Goal: Task Accomplishment & Management: Manage account settings

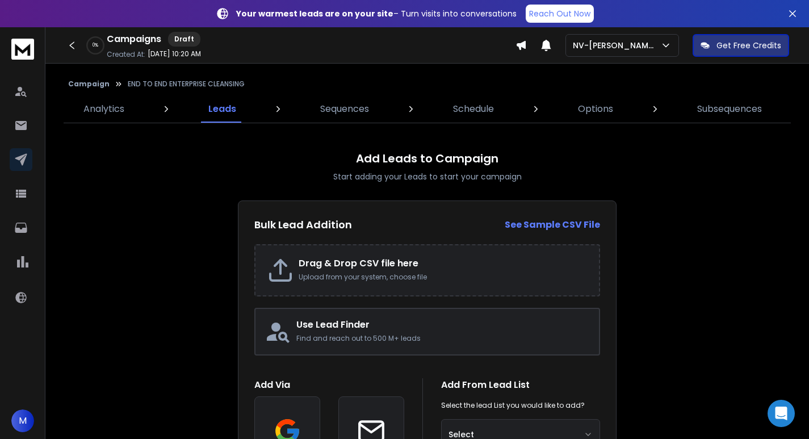
scroll to position [77, 0]
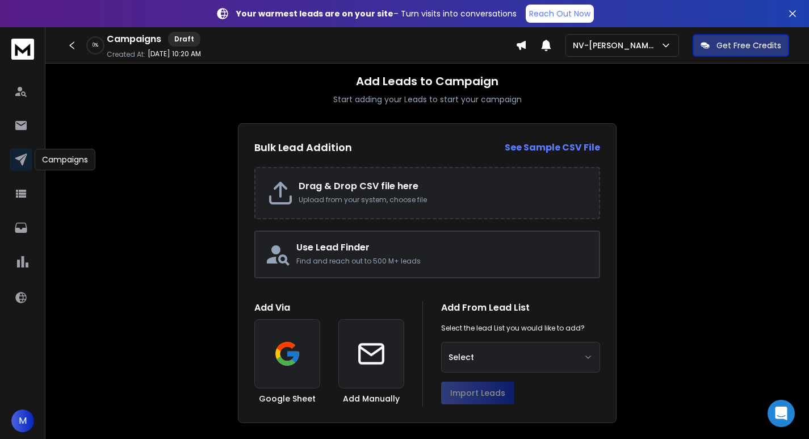
click at [24, 161] on icon at bounding box center [21, 159] width 12 height 12
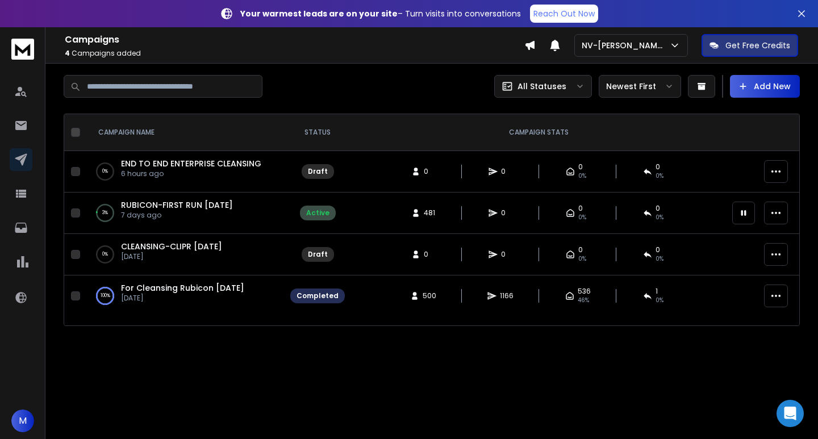
click at [190, 205] on span "RUBICON-FIRST RUN [DATE]" at bounding box center [177, 204] width 112 height 11
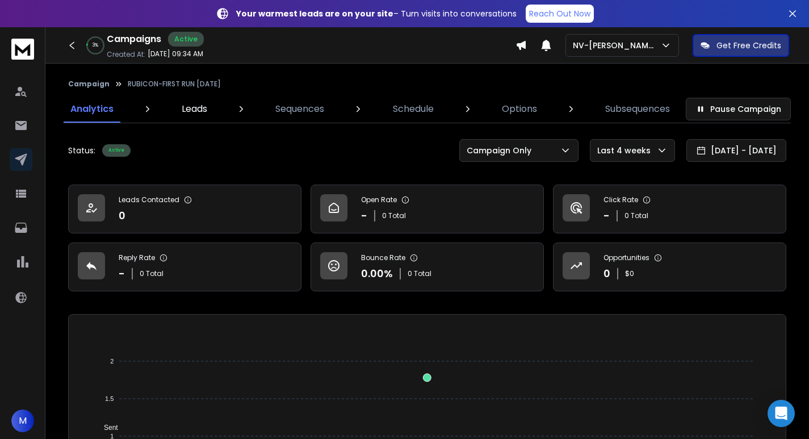
click at [190, 106] on p "Leads" at bounding box center [195, 109] width 26 height 14
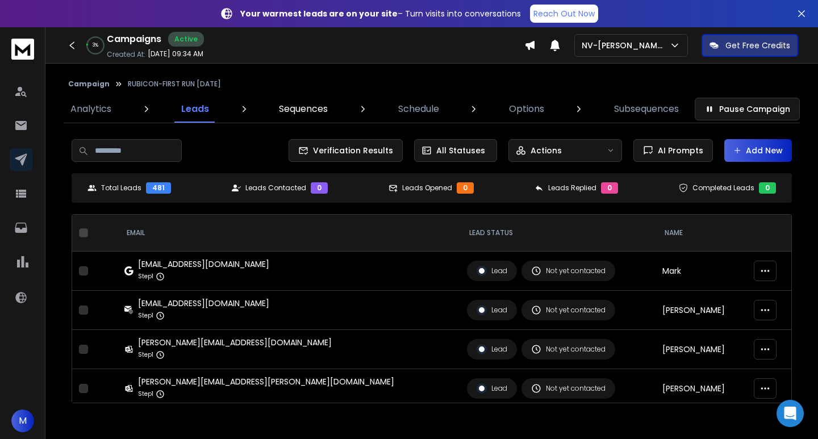
click at [293, 113] on p "Sequences" at bounding box center [303, 109] width 49 height 14
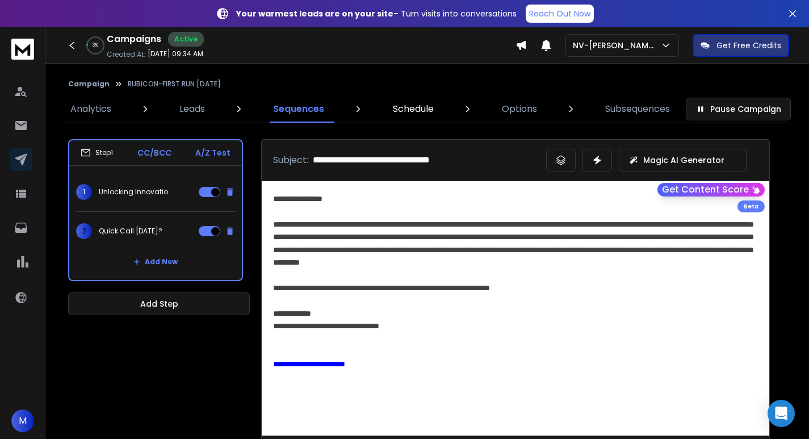
click at [408, 115] on p "Schedule" at bounding box center [413, 109] width 41 height 14
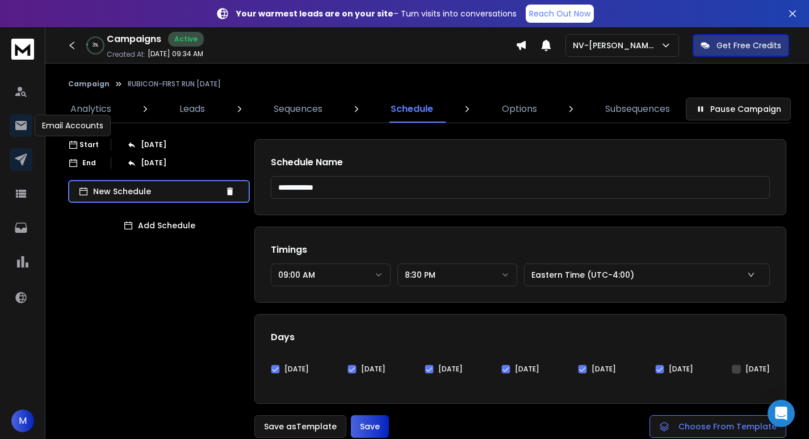
click at [22, 124] on icon at bounding box center [21, 126] width 14 height 14
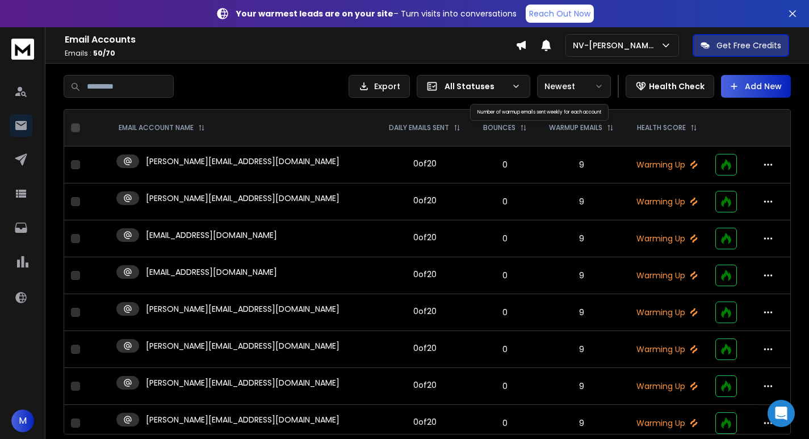
click at [549, 124] on p "WARMUP EMAILS" at bounding box center [575, 127] width 53 height 9
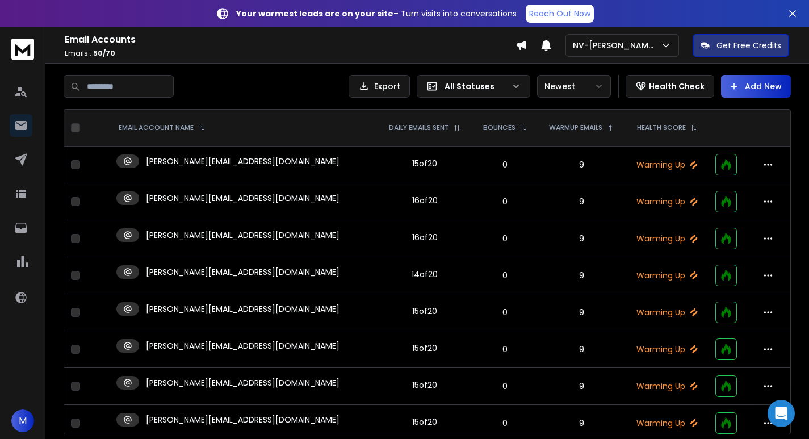
click at [500, 88] on p "All Statuses" at bounding box center [476, 86] width 62 height 11
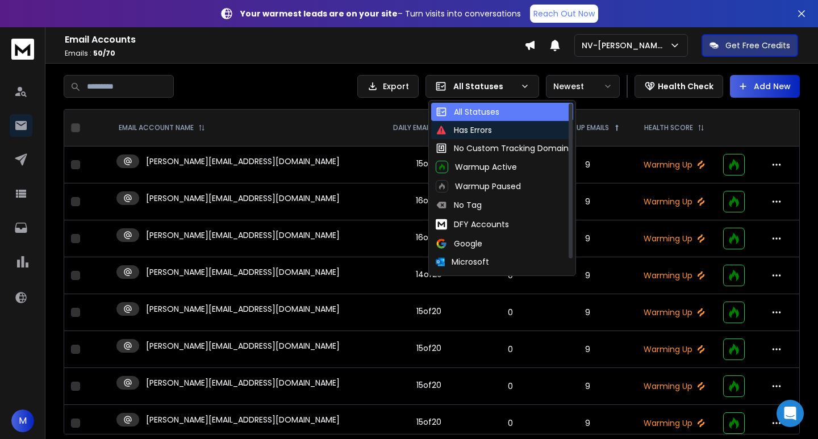
click at [475, 134] on div "Has Errors" at bounding box center [464, 129] width 56 height 11
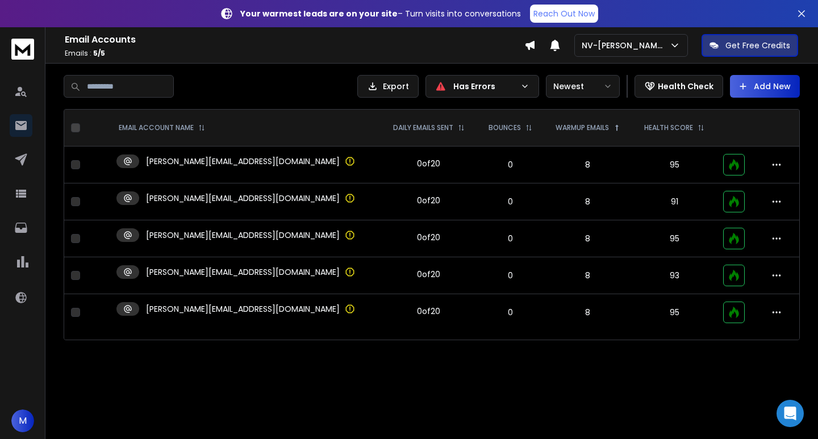
click at [469, 85] on p "Has Errors" at bounding box center [484, 86] width 62 height 11
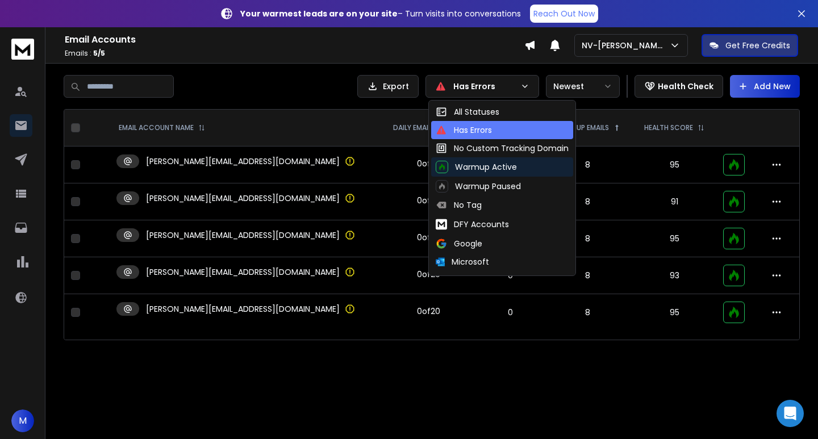
click at [311, 84] on div at bounding box center [207, 86] width 287 height 23
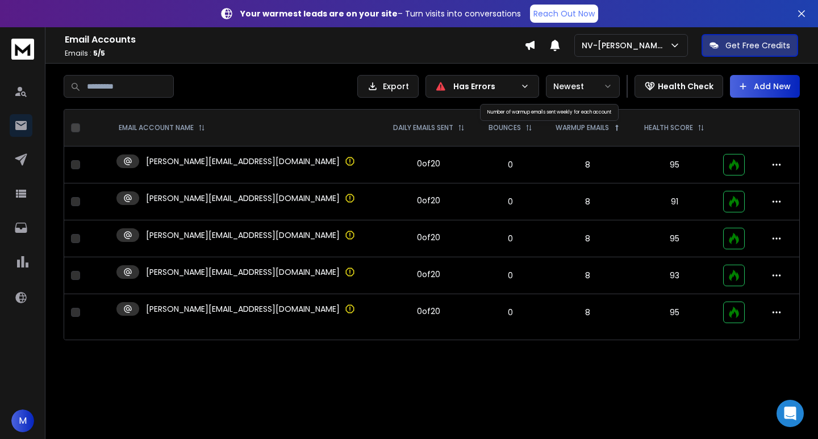
click at [473, 82] on p "Has Errors" at bounding box center [484, 86] width 62 height 11
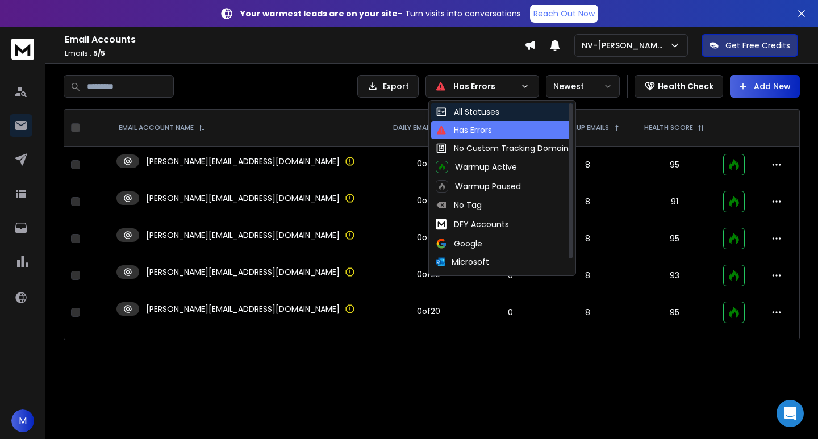
click at [472, 112] on div "All Statuses" at bounding box center [468, 111] width 64 height 11
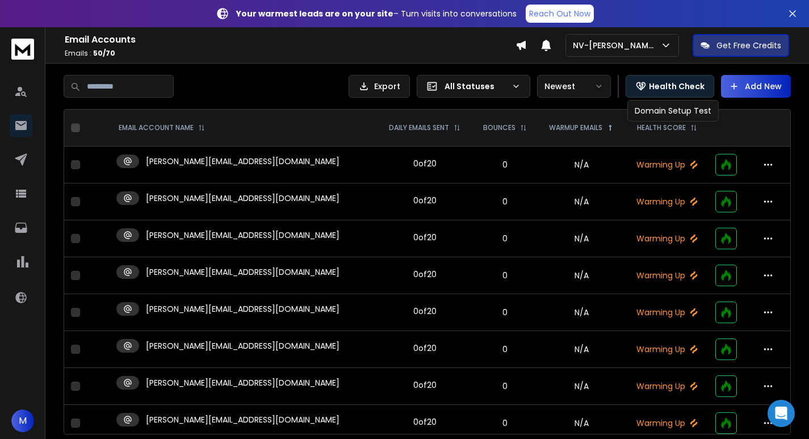
click at [681, 83] on p "Health Check" at bounding box center [677, 86] width 56 height 11
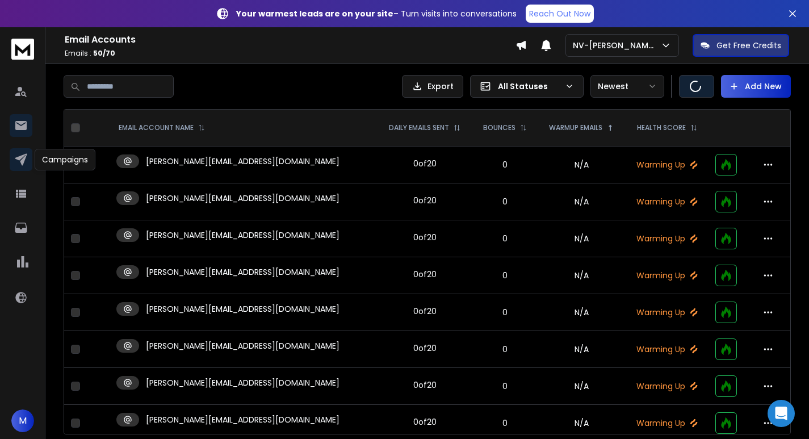
click at [26, 148] on link at bounding box center [21, 159] width 23 height 23
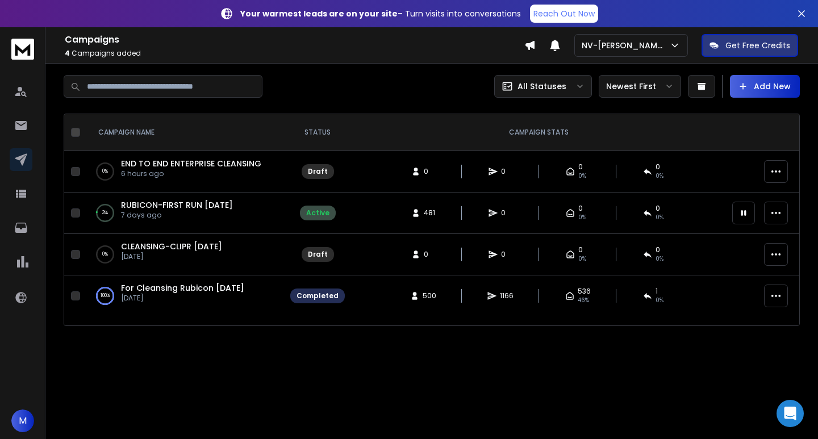
click at [185, 208] on span "RUBICON-FIRST RUN [DATE]" at bounding box center [177, 204] width 112 height 11
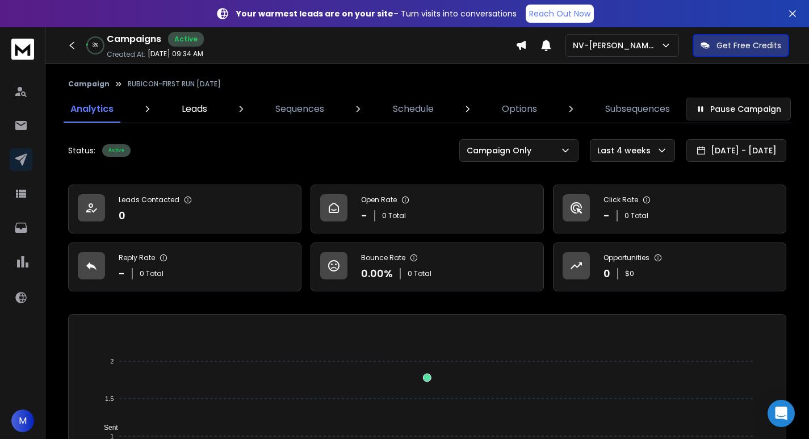
click at [190, 109] on p "Leads" at bounding box center [195, 109] width 26 height 14
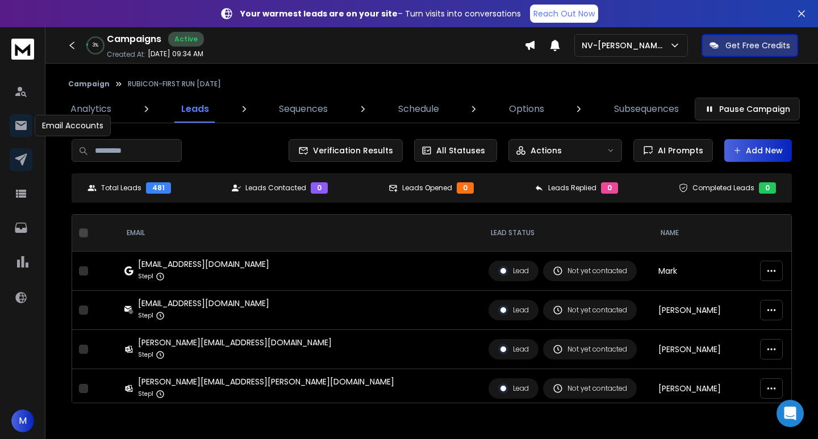
click at [26, 120] on icon at bounding box center [21, 126] width 14 height 14
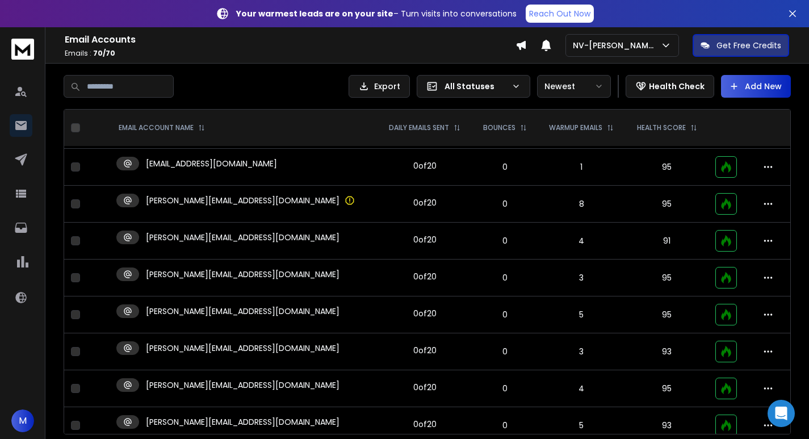
scroll to position [1699, 0]
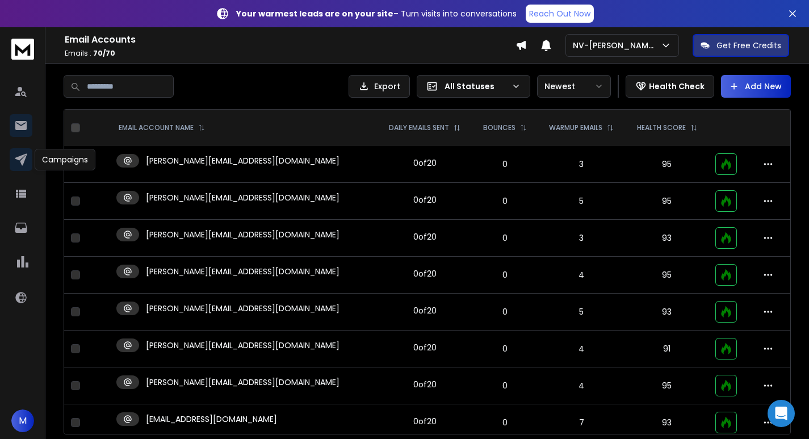
click at [15, 160] on icon at bounding box center [21, 160] width 14 height 14
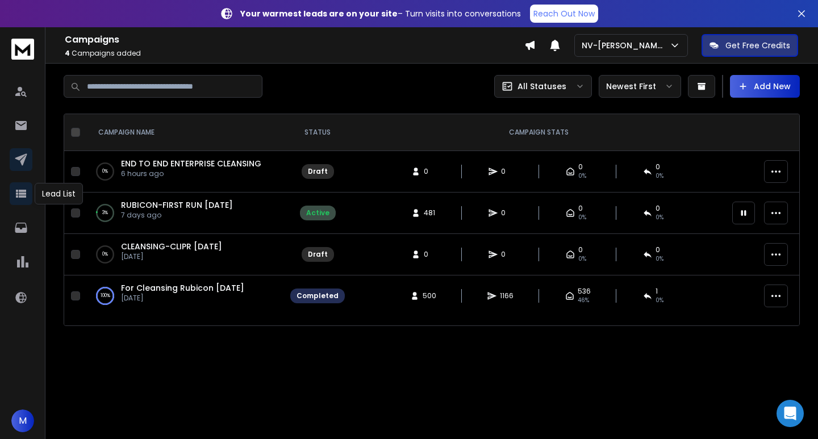
click at [20, 201] on link at bounding box center [21, 193] width 23 height 23
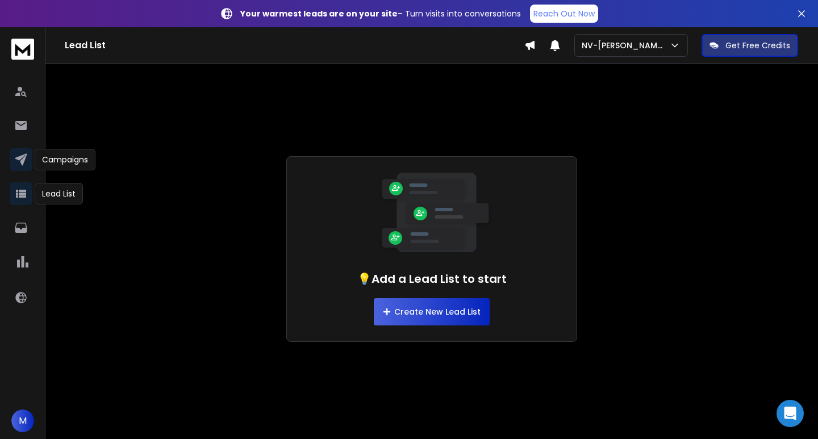
click at [23, 159] on icon at bounding box center [21, 159] width 12 height 12
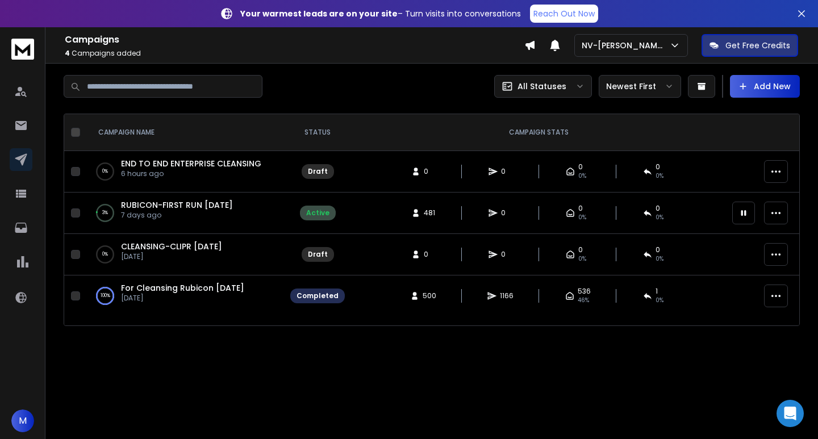
click at [191, 294] on p "[DATE]" at bounding box center [182, 298] width 123 height 9
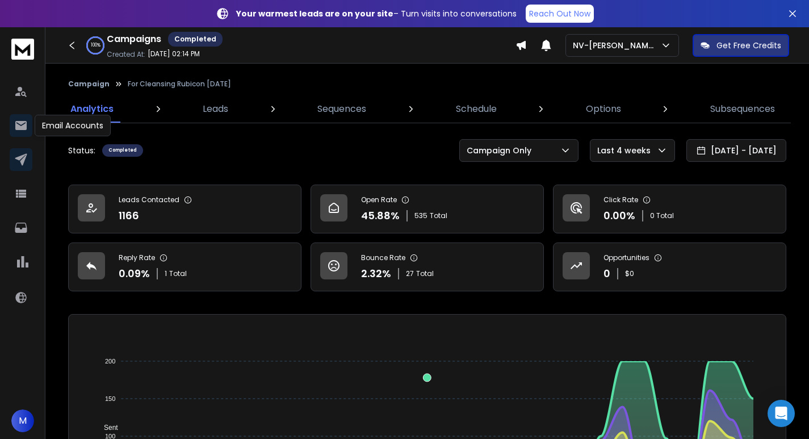
click at [14, 126] on link at bounding box center [21, 125] width 23 height 23
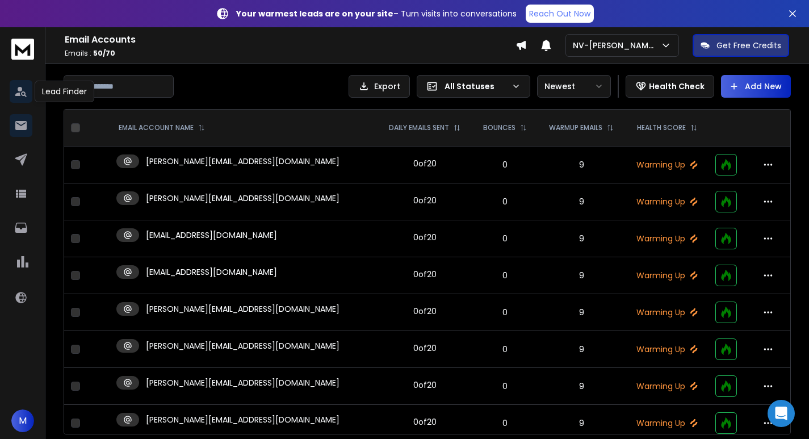
click at [18, 91] on icon at bounding box center [21, 92] width 14 height 14
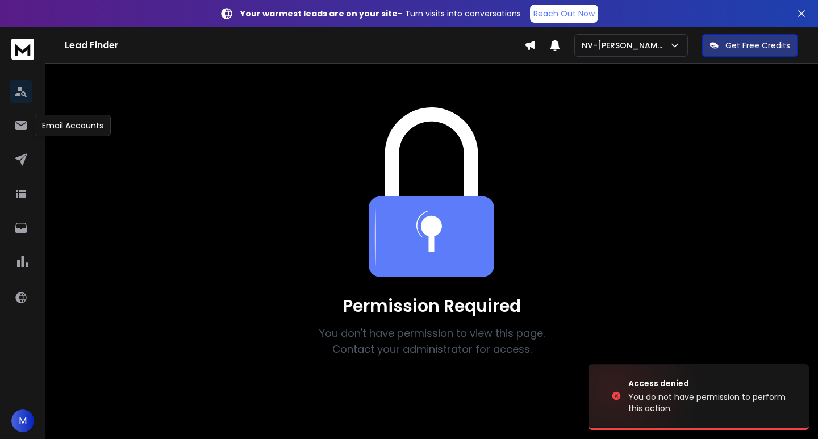
click at [19, 110] on div at bounding box center [23, 193] width 26 height 240
click at [13, 123] on link at bounding box center [21, 125] width 23 height 23
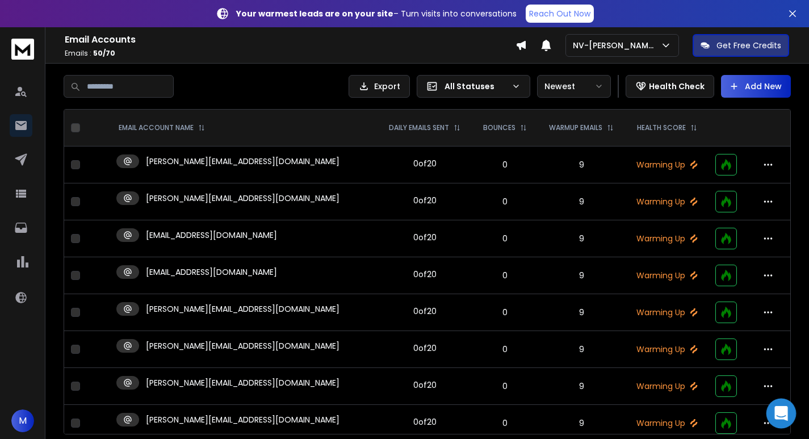
click at [780, 411] on icon "Open Intercom Messenger" at bounding box center [781, 413] width 13 height 15
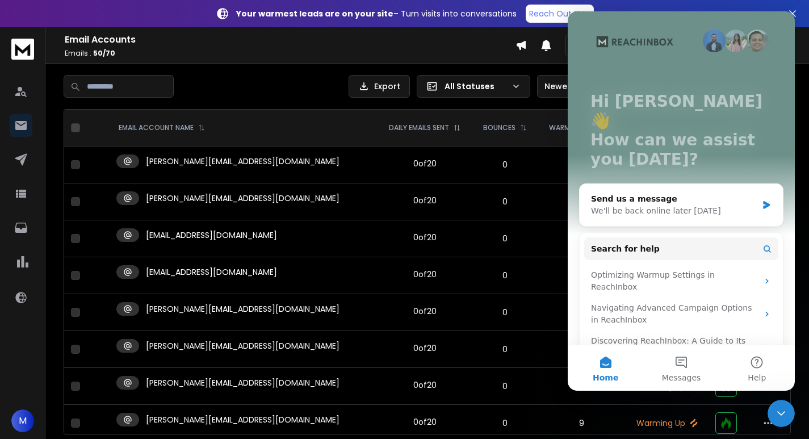
scroll to position [77, 0]
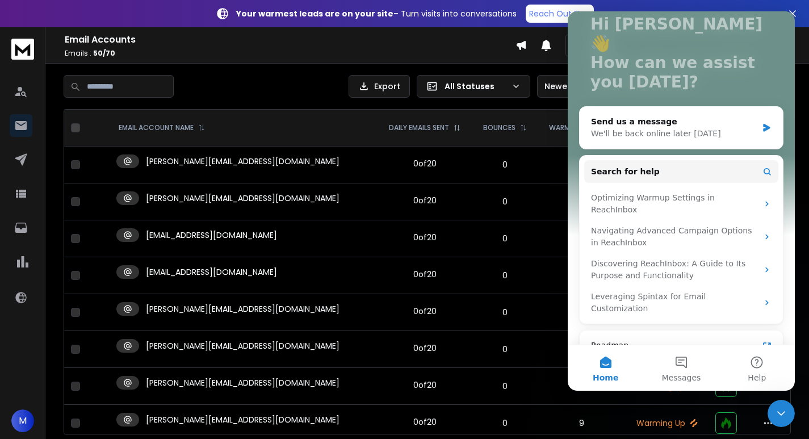
click at [250, 82] on div at bounding box center [203, 86] width 278 height 23
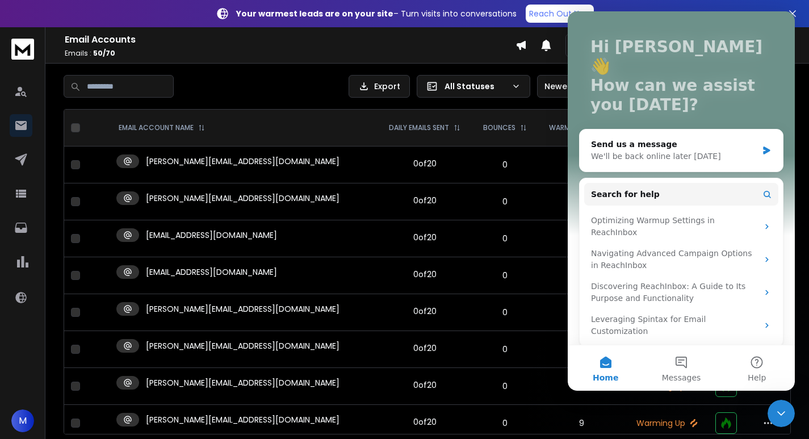
click at [795, 59] on div "Email Accounts Emails : 50 / 70 NV-[PERSON_NAME] Get Free Credits" at bounding box center [404, 45] width 809 height 36
click at [788, 414] on div "Close Intercom Messenger" at bounding box center [781, 413] width 27 height 27
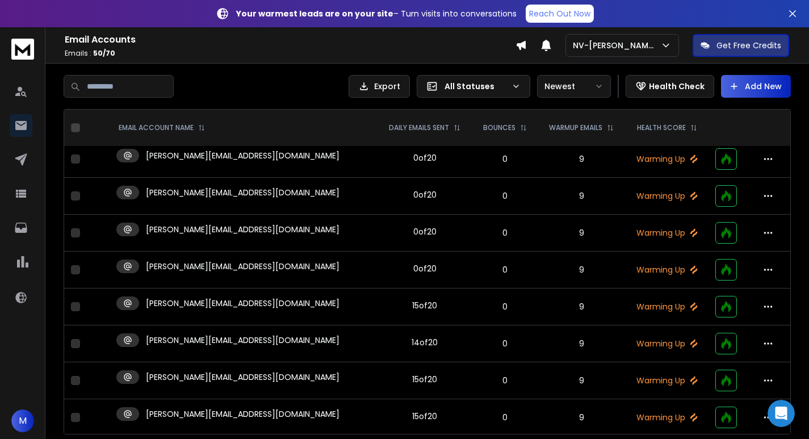
scroll to position [0, 0]
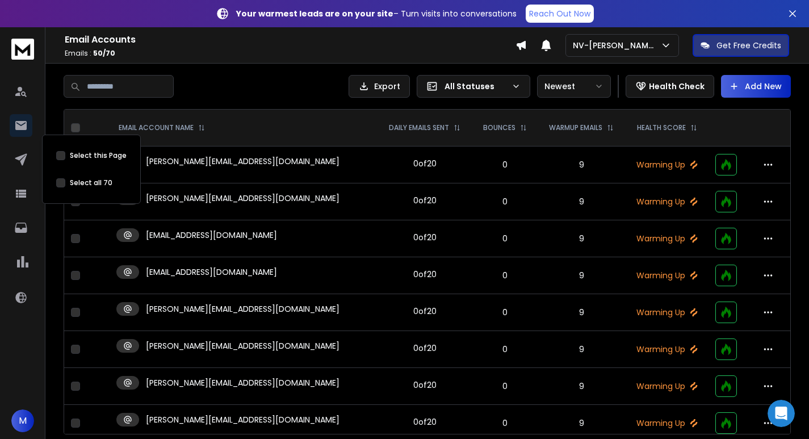
click at [77, 130] on button "Select this Page" at bounding box center [75, 127] width 9 height 9
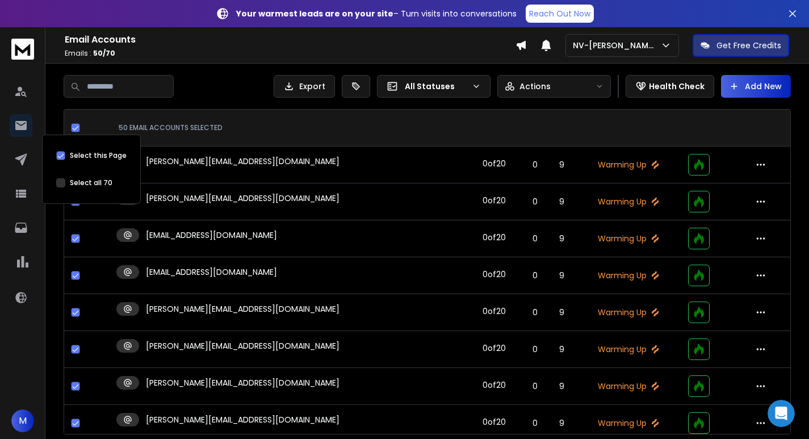
click at [76, 130] on button "Select this Page" at bounding box center [75, 127] width 9 height 9
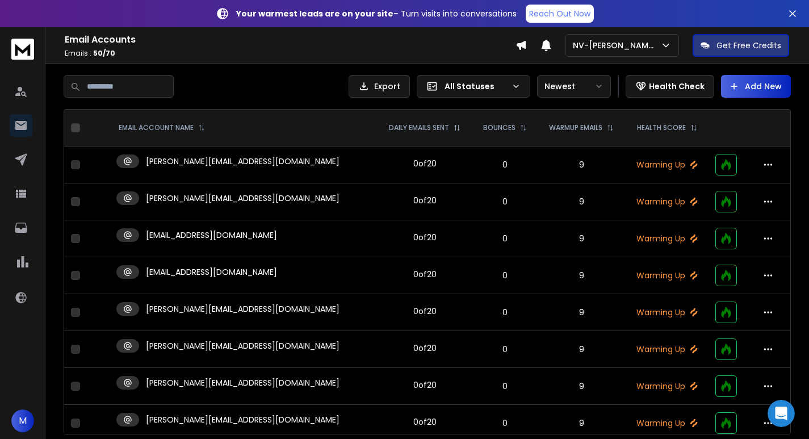
click at [76, 130] on button "button" at bounding box center [75, 127] width 9 height 9
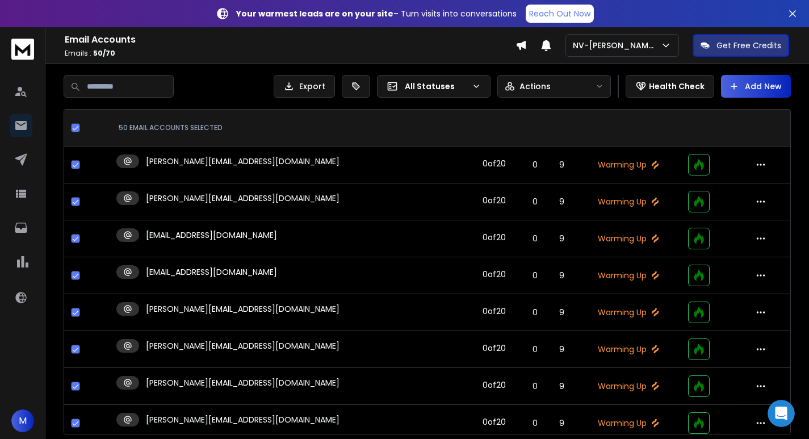
click at [76, 129] on button "button" at bounding box center [75, 127] width 9 height 9
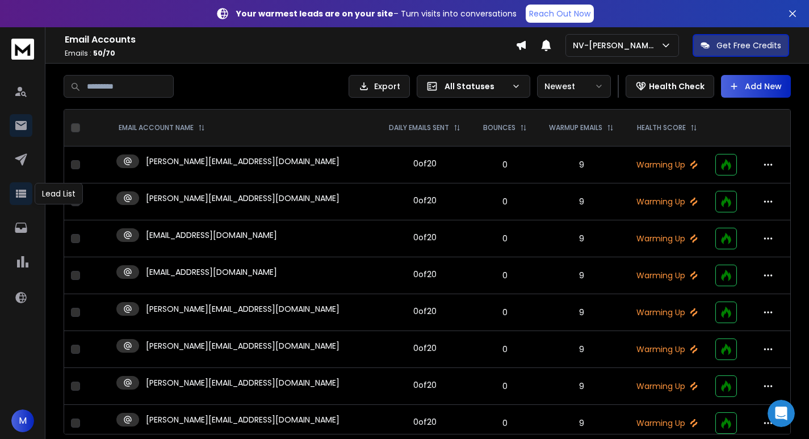
click at [17, 189] on icon at bounding box center [21, 194] width 14 height 14
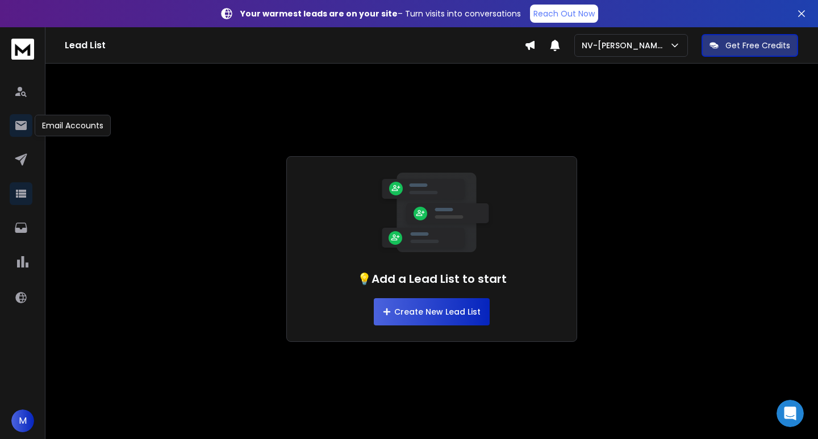
click at [23, 123] on icon at bounding box center [20, 125] width 11 height 9
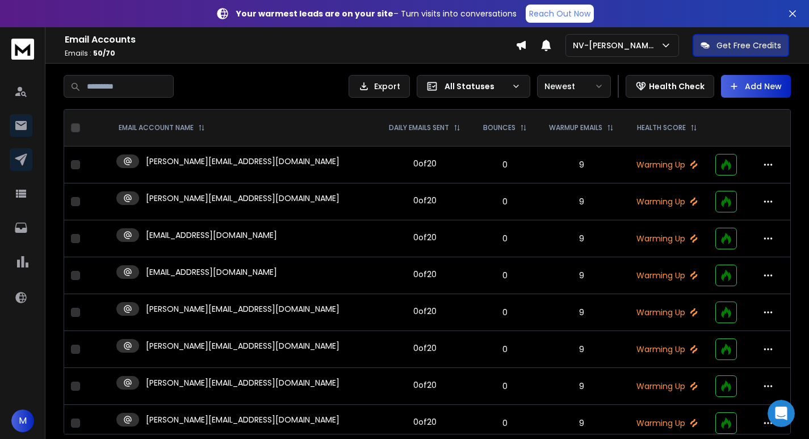
click at [19, 151] on link at bounding box center [21, 159] width 23 height 23
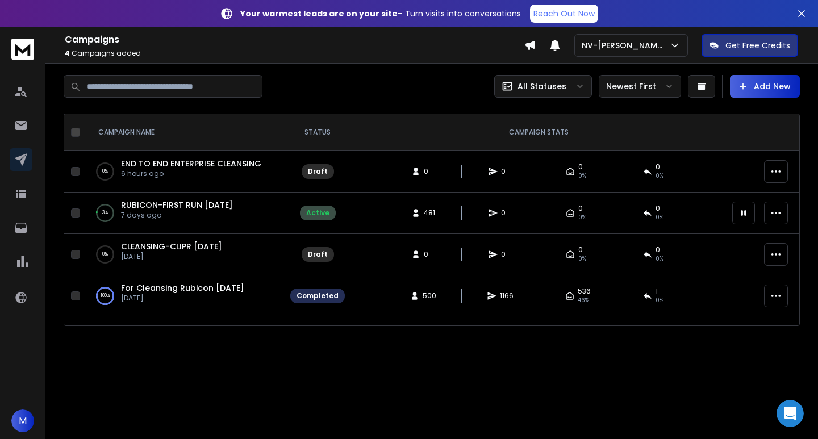
click at [183, 295] on p "[DATE]" at bounding box center [182, 298] width 123 height 9
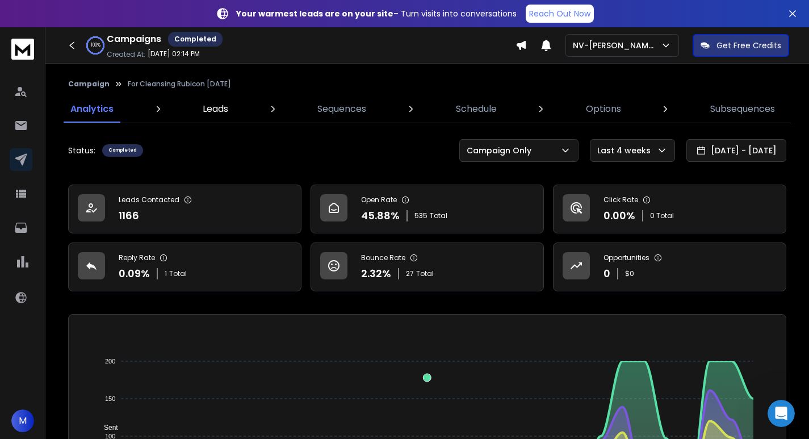
click at [218, 105] on p "Leads" at bounding box center [216, 109] width 26 height 14
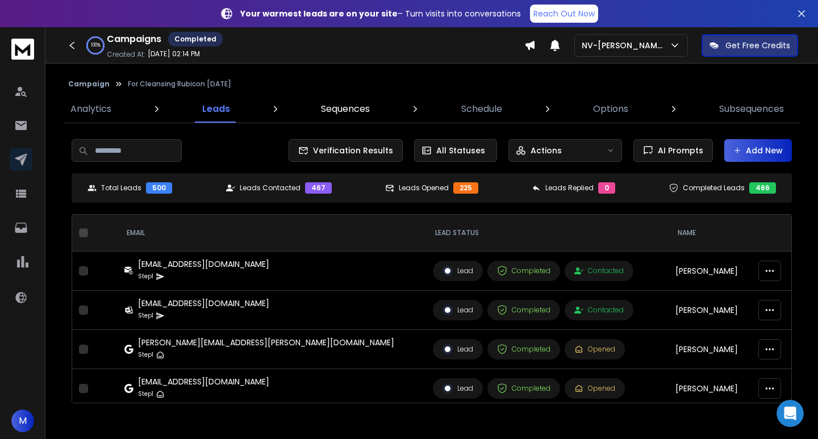
click at [348, 103] on p "Sequences" at bounding box center [345, 109] width 49 height 14
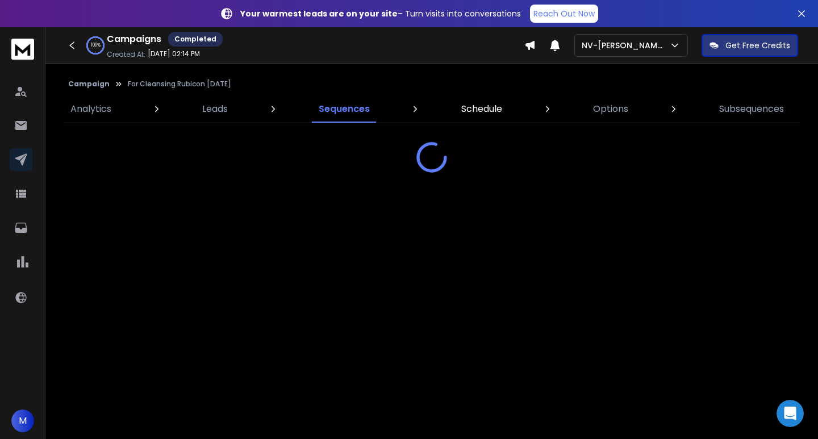
click at [485, 107] on p "Schedule" at bounding box center [481, 109] width 41 height 14
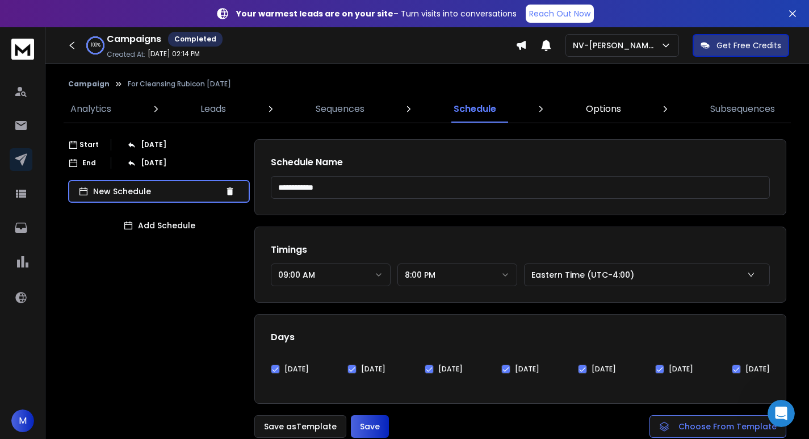
click at [607, 106] on p "Options" at bounding box center [603, 109] width 35 height 14
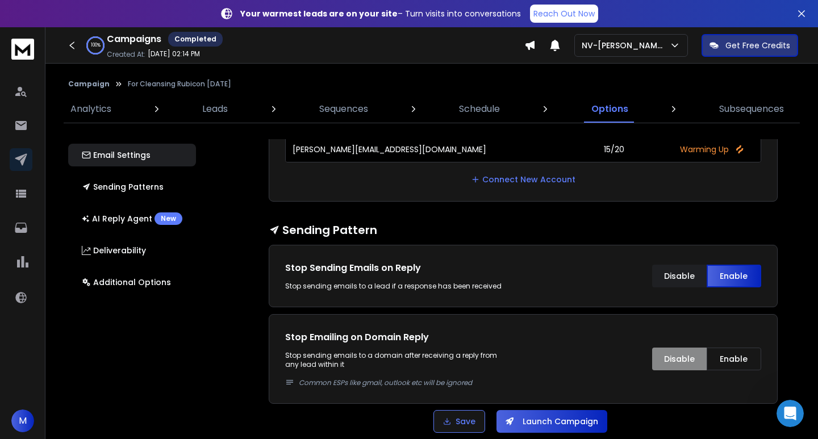
scroll to position [398, 0]
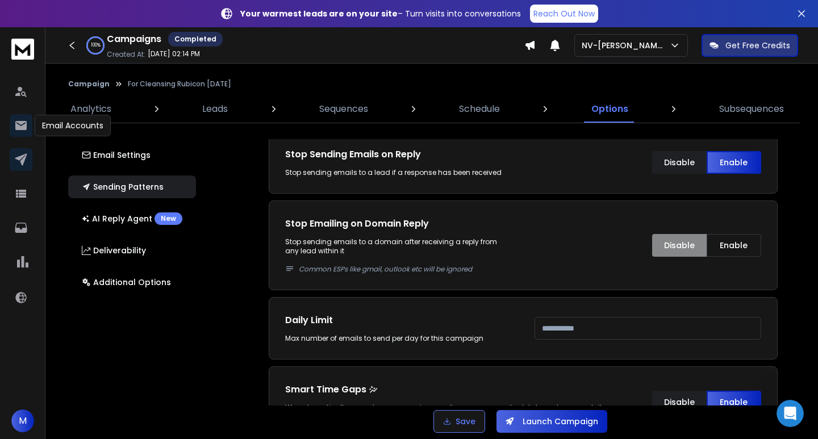
click at [14, 123] on icon at bounding box center [21, 126] width 14 height 14
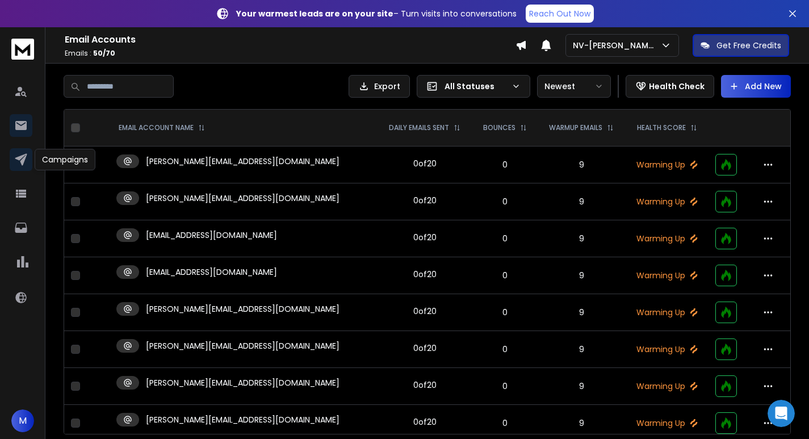
click at [32, 152] on div at bounding box center [23, 161] width 26 height 27
click at [17, 162] on icon at bounding box center [21, 160] width 14 height 14
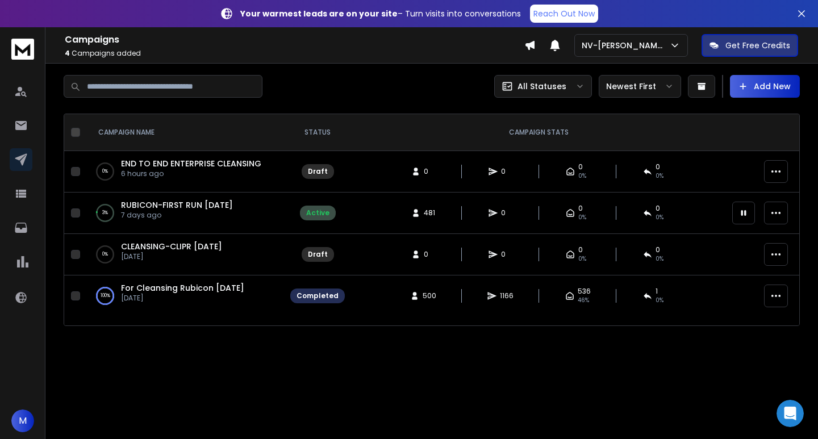
click at [201, 216] on p "7 days ago" at bounding box center [177, 215] width 112 height 9
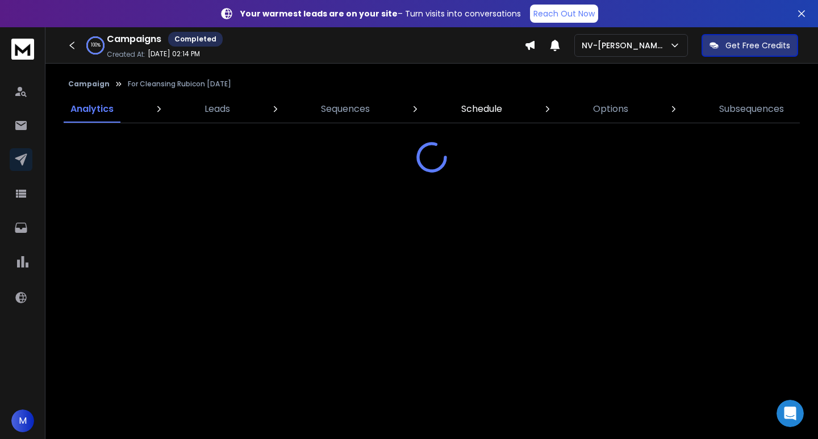
click at [464, 112] on div "Analytics Leads Sequences Schedule Options Subsequences" at bounding box center [427, 108] width 727 height 27
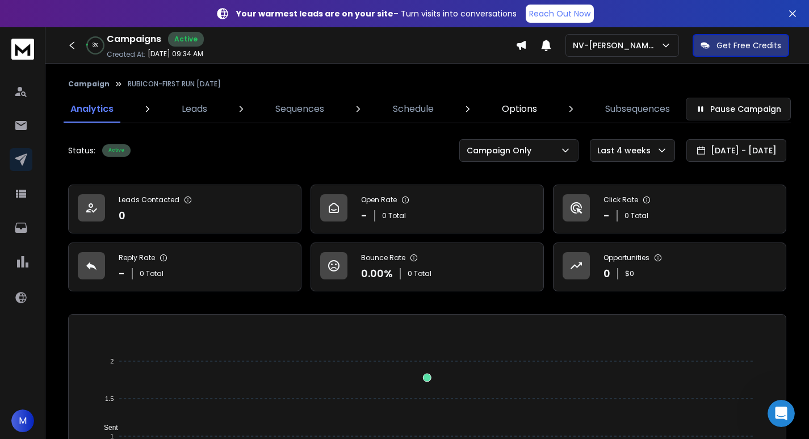
click at [530, 114] on p "Options" at bounding box center [519, 109] width 35 height 14
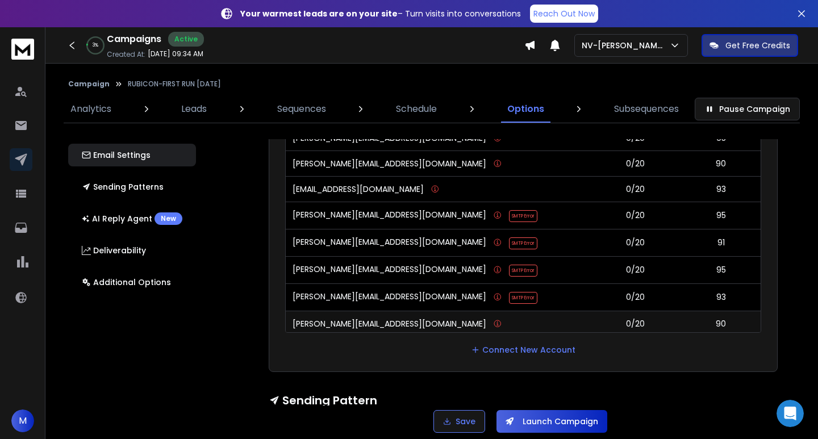
scroll to position [65, 0]
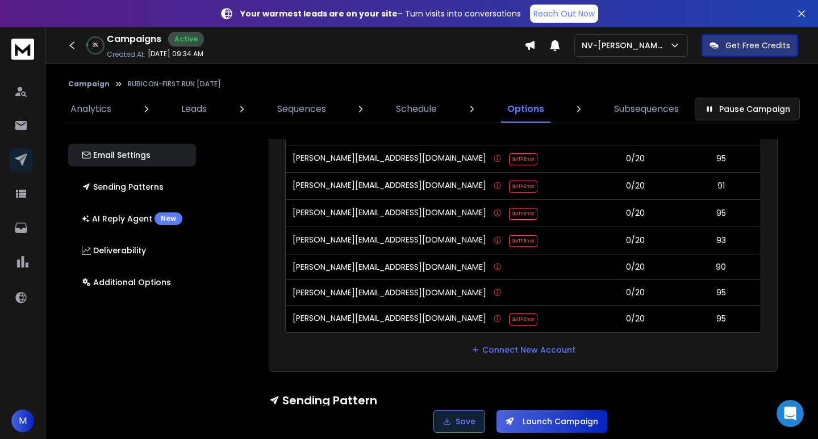
click at [450, 419] on icon "submit" at bounding box center [447, 422] width 8 height 8
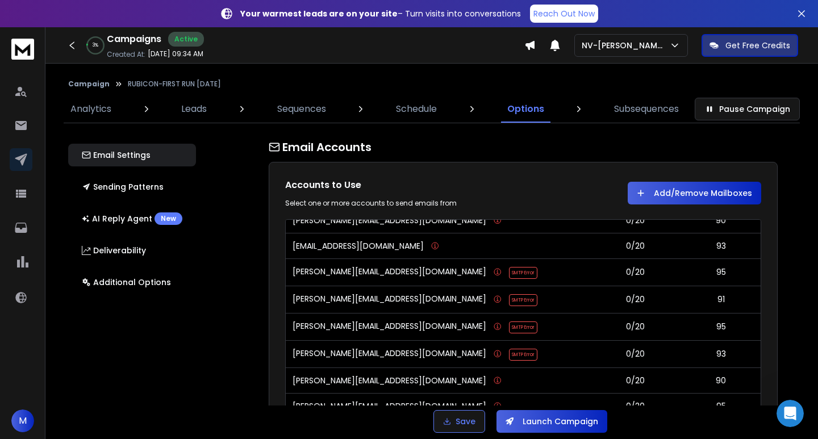
scroll to position [0, 0]
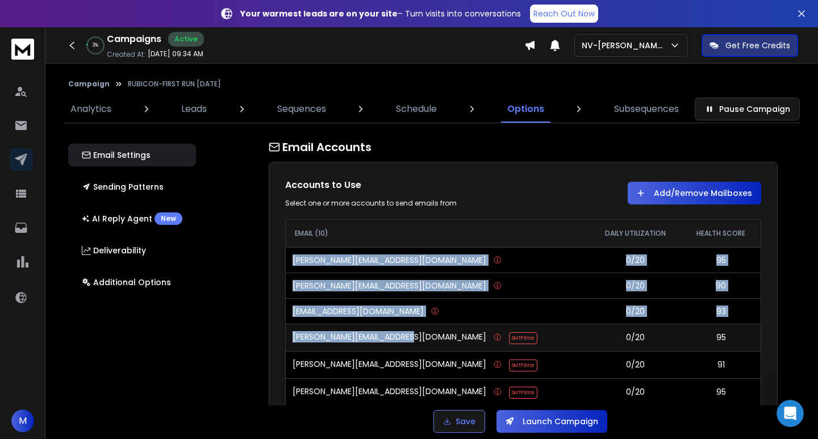
drag, startPoint x: 285, startPoint y: 258, endPoint x: 394, endPoint y: 334, distance: 132.5
click at [394, 334] on tbody "[PERSON_NAME][EMAIL_ADDRESS][DOMAIN_NAME] 0/20 95 [PERSON_NAME][EMAIL_ADDRESS][…" at bounding box center [523, 379] width 475 height 264
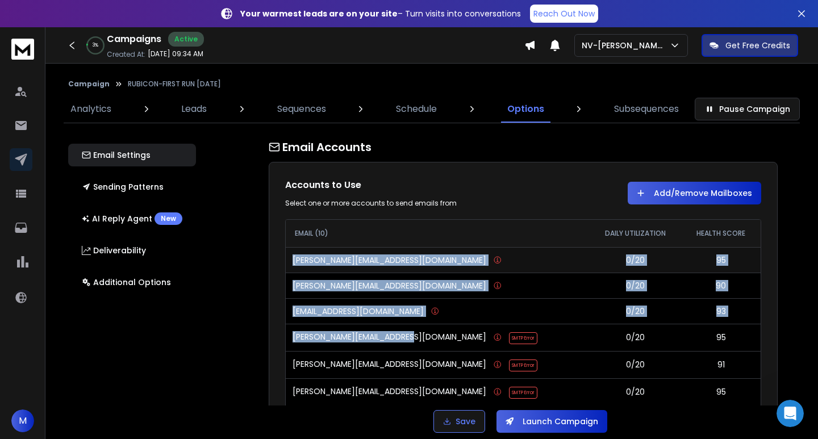
click at [456, 260] on div "[PERSON_NAME][EMAIL_ADDRESS][DOMAIN_NAME]" at bounding box center [438, 259] width 290 height 11
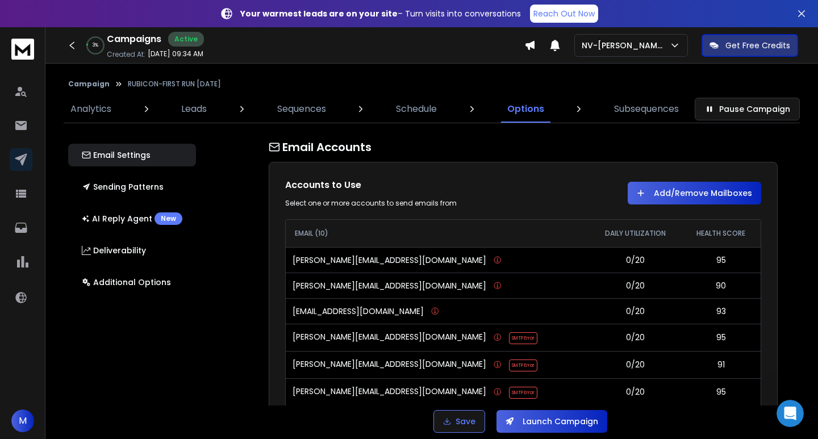
click at [641, 195] on icon "button" at bounding box center [641, 193] width 8 height 8
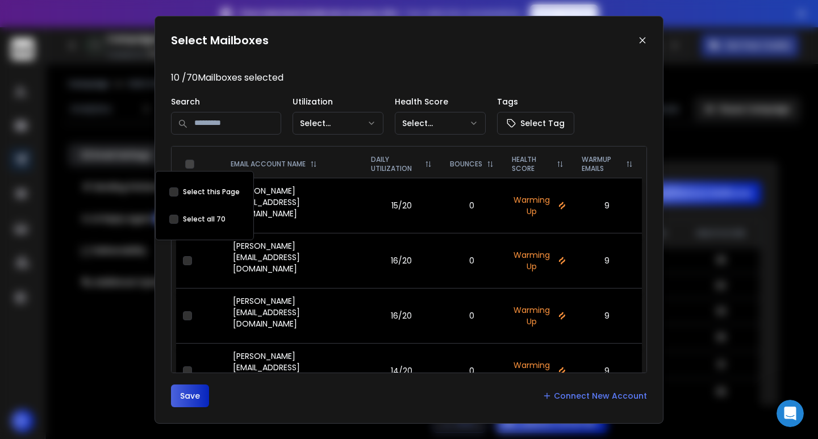
click at [187, 161] on button "Select this Page" at bounding box center [189, 164] width 9 height 9
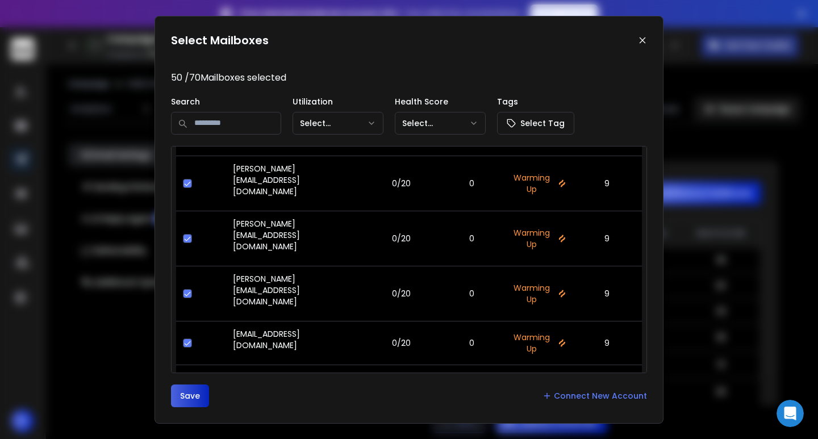
scroll to position [909, 0]
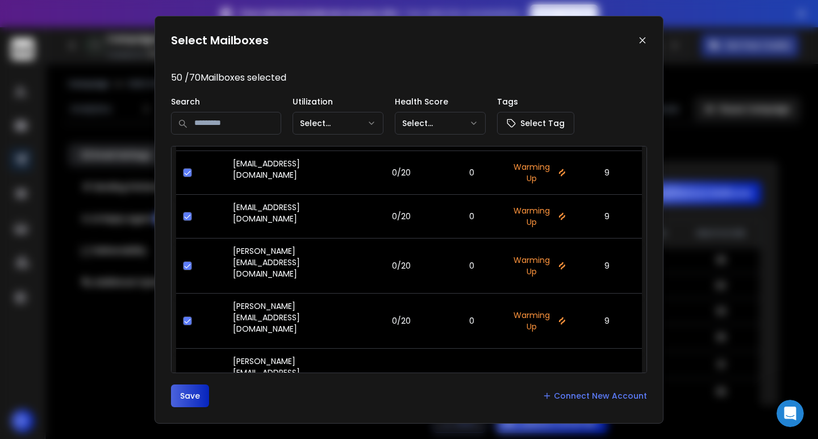
click at [645, 43] on icon at bounding box center [642, 40] width 9 height 9
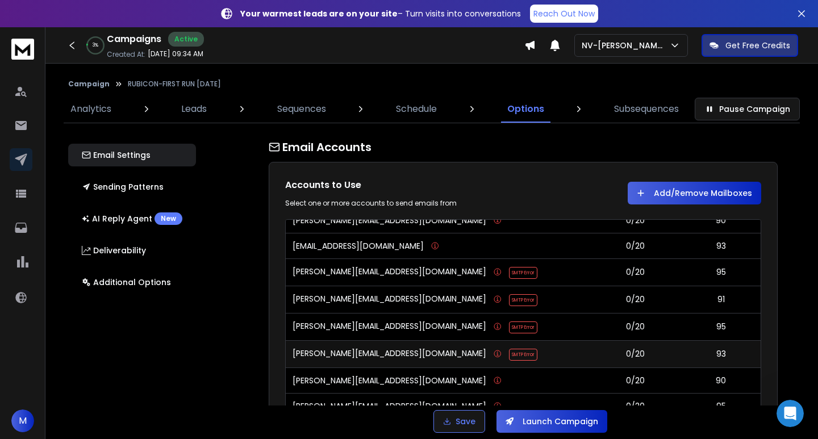
scroll to position [57, 0]
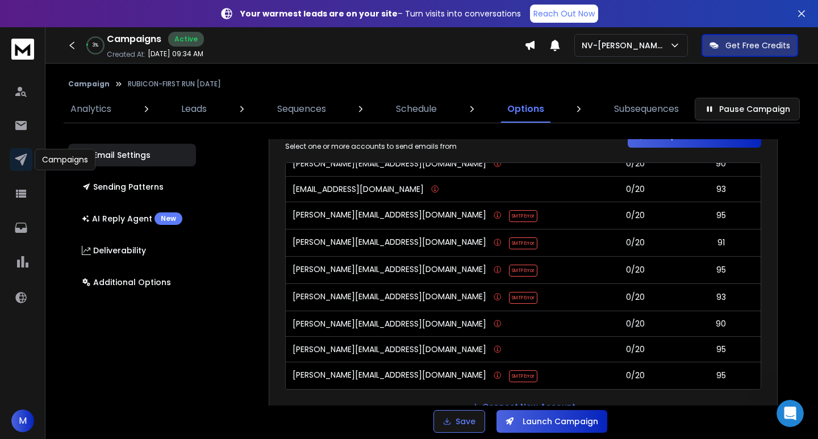
click at [18, 159] on icon at bounding box center [21, 159] width 12 height 12
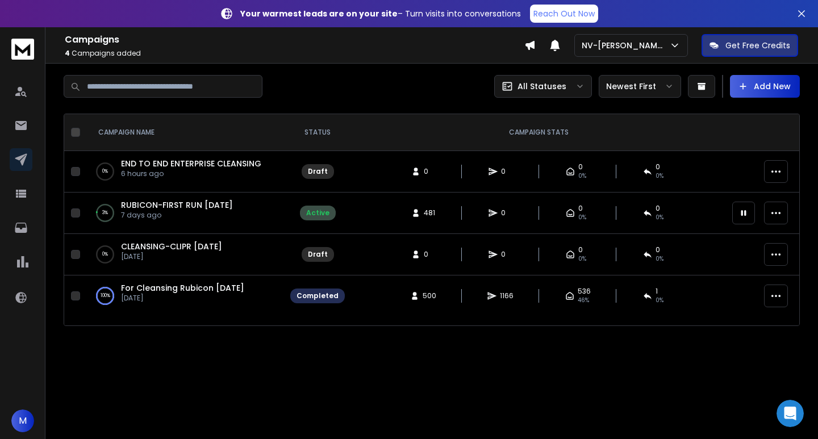
click at [169, 301] on p "[DATE]" at bounding box center [182, 298] width 123 height 9
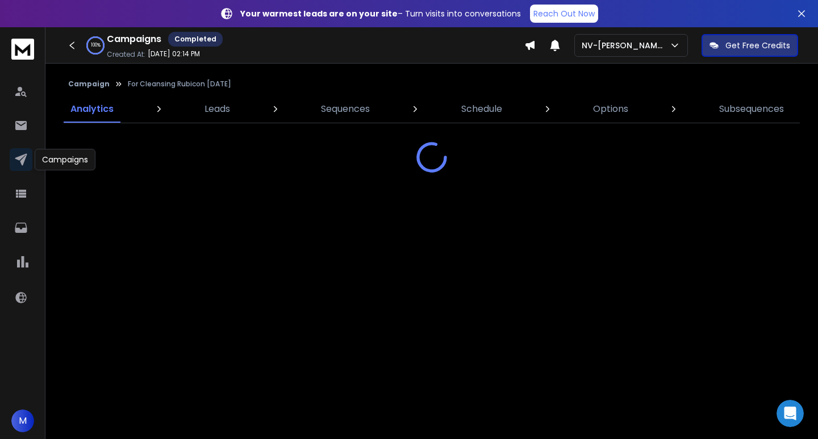
click at [23, 165] on icon at bounding box center [21, 160] width 14 height 14
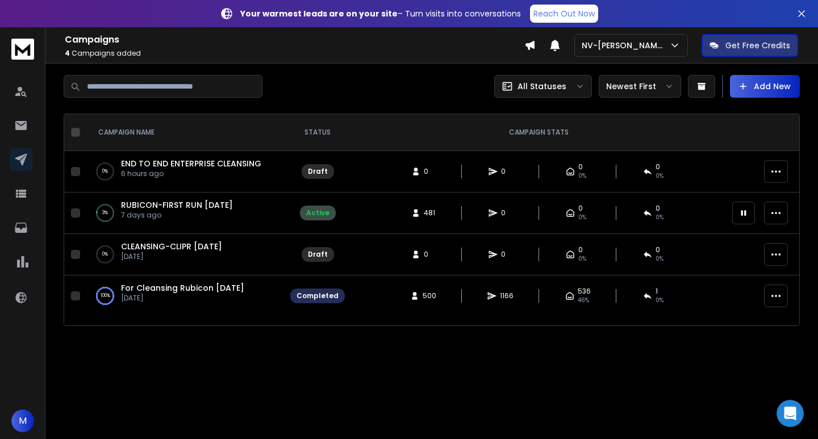
click at [205, 215] on p "7 days ago" at bounding box center [177, 215] width 112 height 9
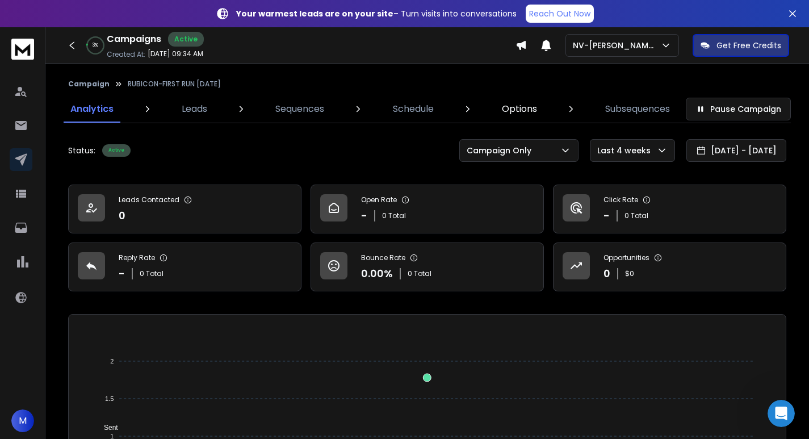
click at [519, 110] on p "Options" at bounding box center [519, 109] width 35 height 14
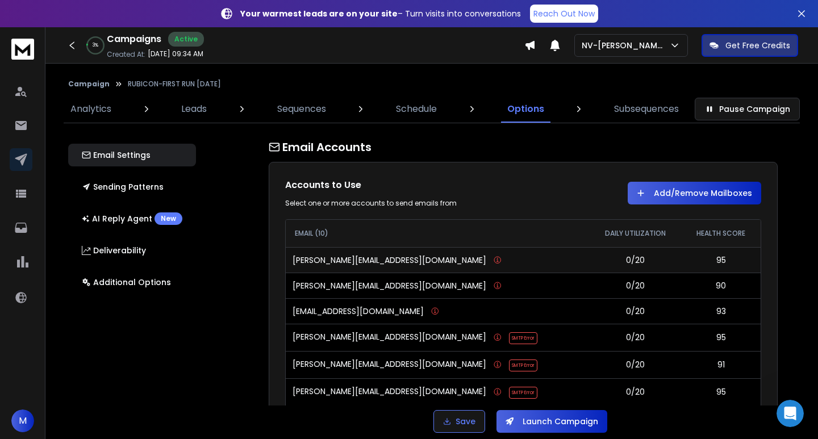
scroll to position [57, 0]
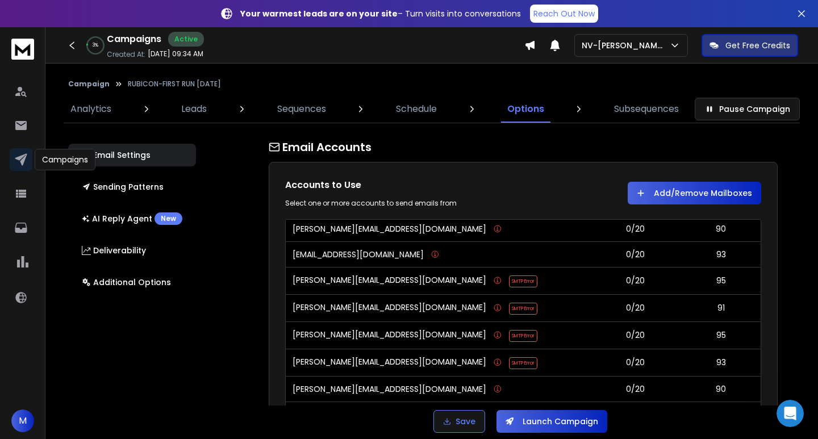
click at [20, 160] on icon at bounding box center [21, 160] width 14 height 14
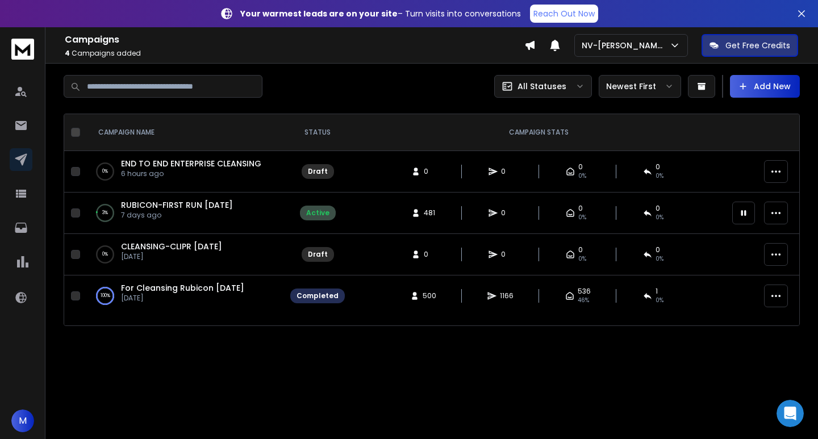
click at [180, 290] on span "For Cleansing Rubicon [DATE]" at bounding box center [182, 287] width 123 height 11
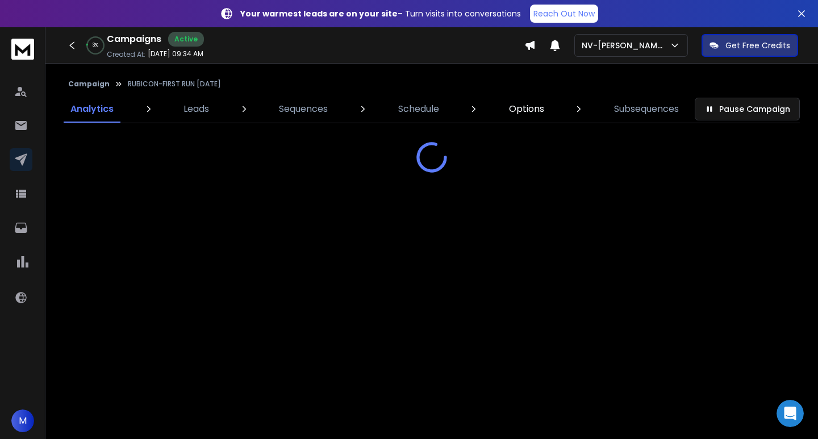
click at [521, 109] on p "Options" at bounding box center [526, 109] width 35 height 14
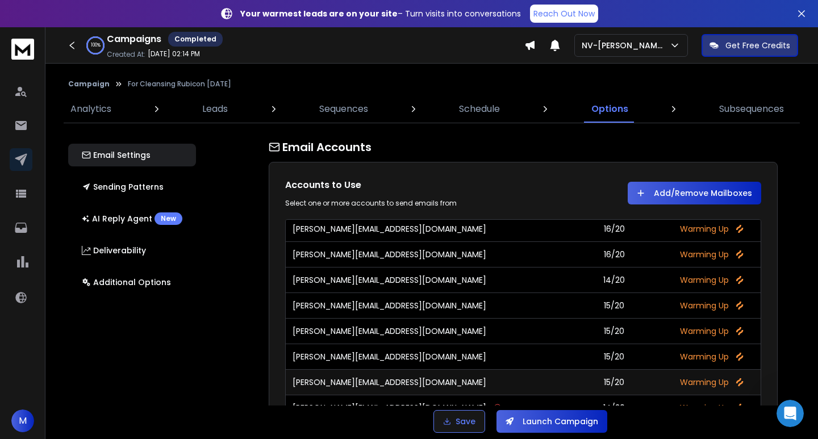
scroll to position [114, 0]
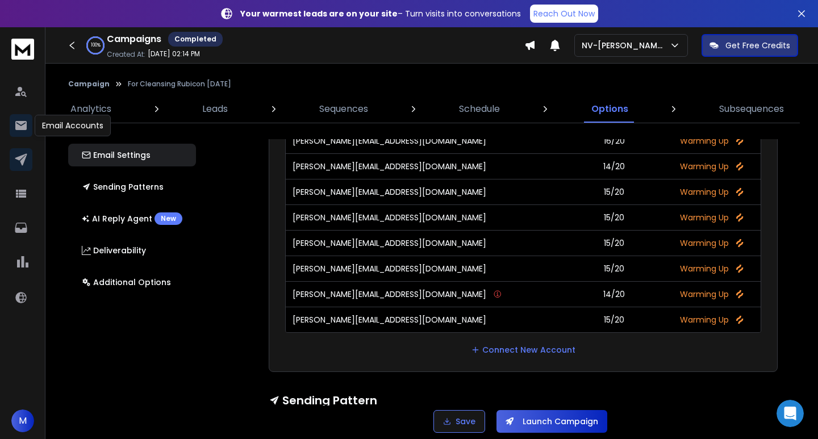
click at [25, 125] on icon at bounding box center [20, 125] width 11 height 9
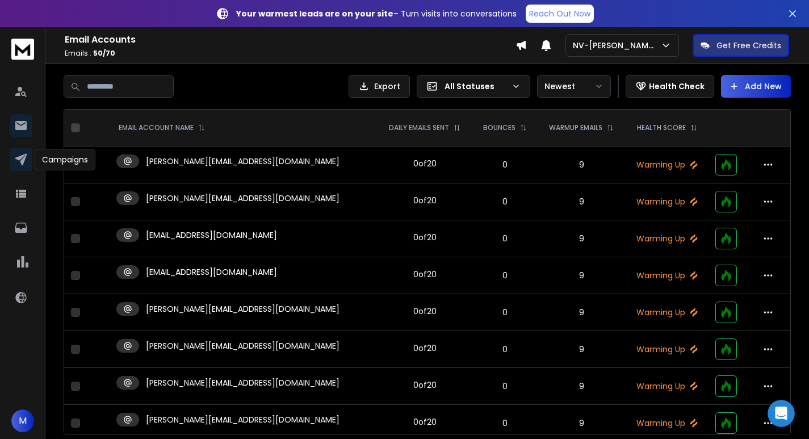
click at [20, 156] on icon at bounding box center [21, 160] width 14 height 14
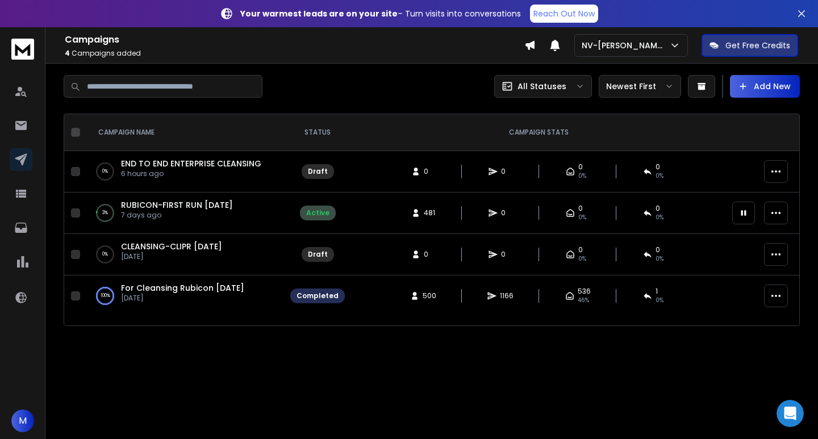
click at [232, 222] on div "3 % RUBICON-FIRST RUN [DATE] [DATE]" at bounding box center [184, 212] width 176 height 27
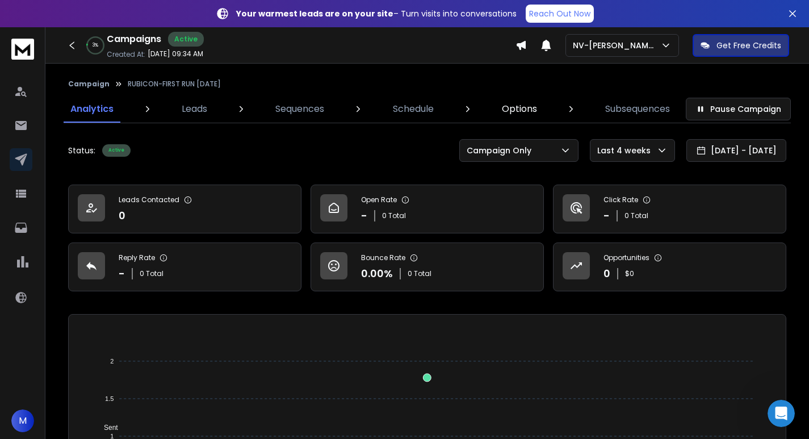
click at [518, 114] on p "Options" at bounding box center [519, 109] width 35 height 14
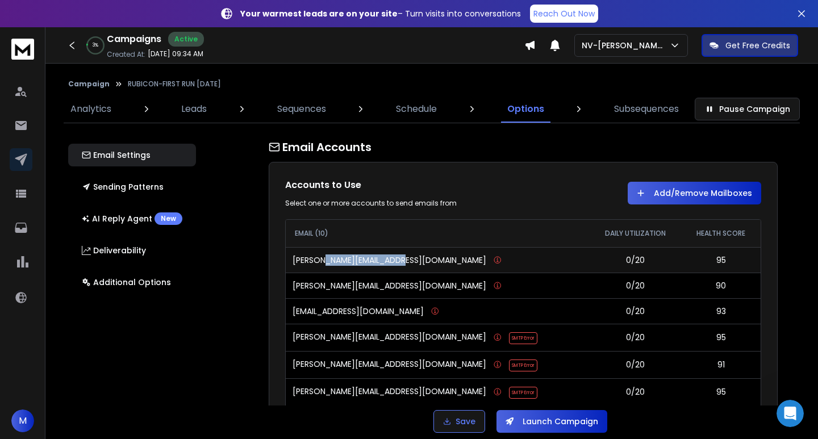
drag, startPoint x: 314, startPoint y: 259, endPoint x: 377, endPoint y: 267, distance: 63.0
click at [377, 267] on td "[PERSON_NAME][EMAIL_ADDRESS][DOMAIN_NAME]" at bounding box center [437, 260] width 303 height 26
drag, startPoint x: 312, startPoint y: 261, endPoint x: 373, endPoint y: 262, distance: 61.4
click at [373, 262] on p "[PERSON_NAME][EMAIL_ADDRESS][DOMAIN_NAME]" at bounding box center [390, 259] width 194 height 11
copy p "[DOMAIN_NAME]"
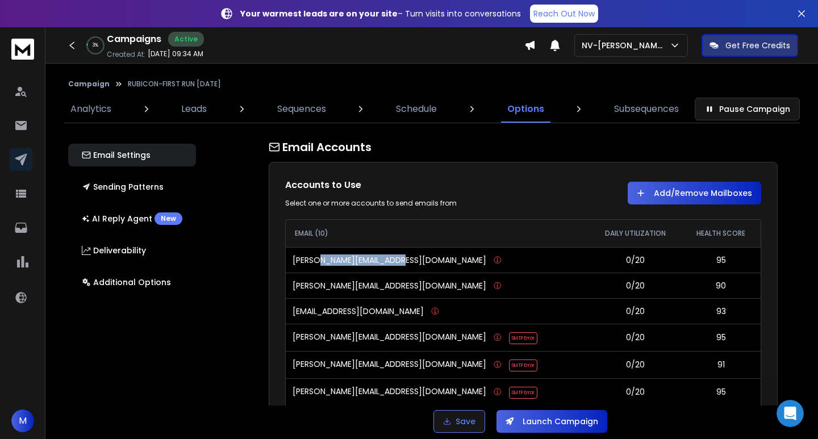
click at [669, 196] on button "Add/Remove Mailboxes" at bounding box center [694, 193] width 133 height 23
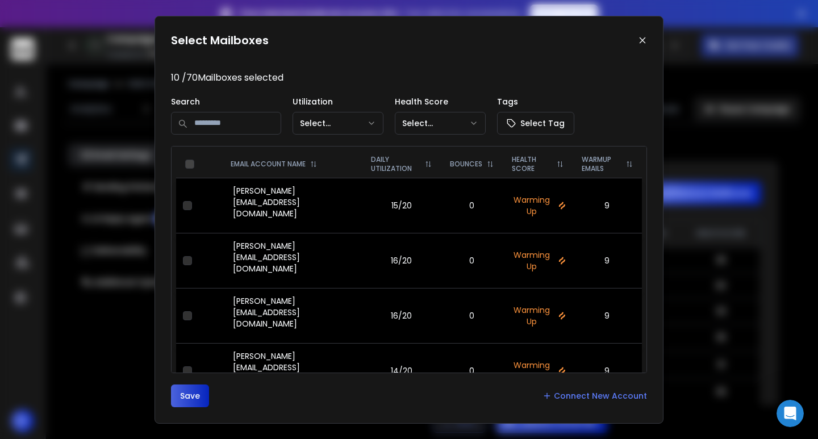
click at [218, 131] on input at bounding box center [226, 123] width 110 height 23
paste input "**********"
type input "**********"
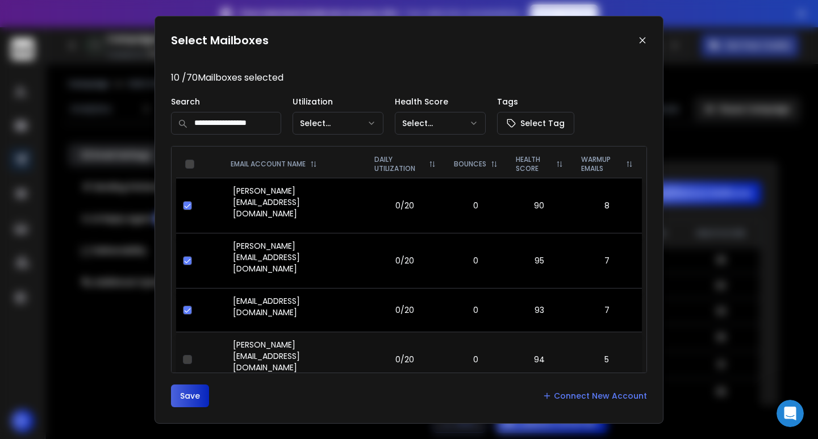
click at [185, 355] on button "button" at bounding box center [187, 359] width 9 height 9
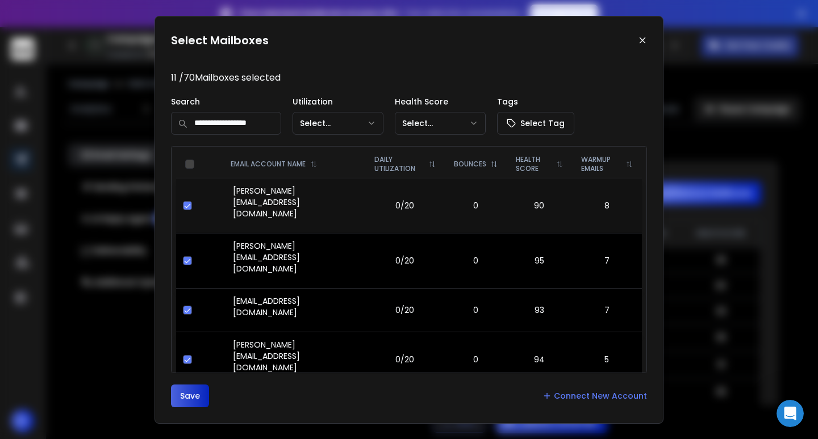
click at [193, 201] on div at bounding box center [202, 205] width 39 height 9
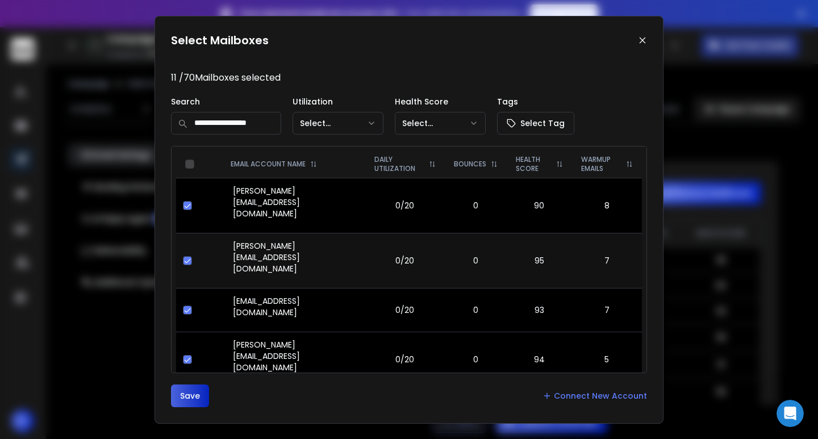
click at [186, 256] on button "button" at bounding box center [187, 260] width 9 height 9
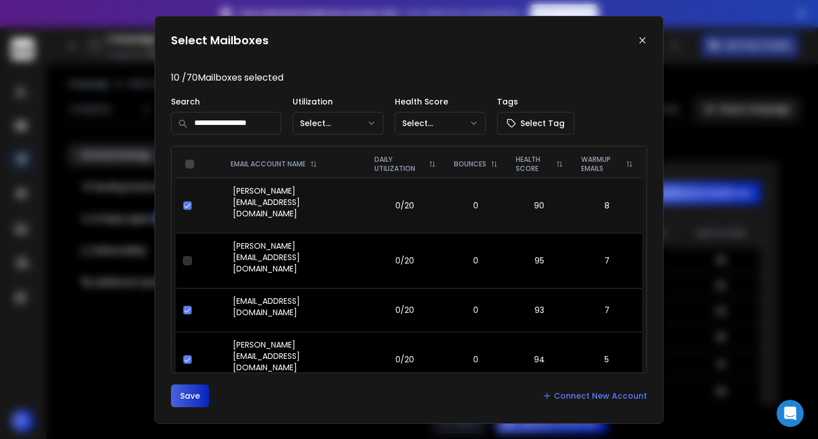
click at [184, 201] on button "button" at bounding box center [187, 205] width 9 height 9
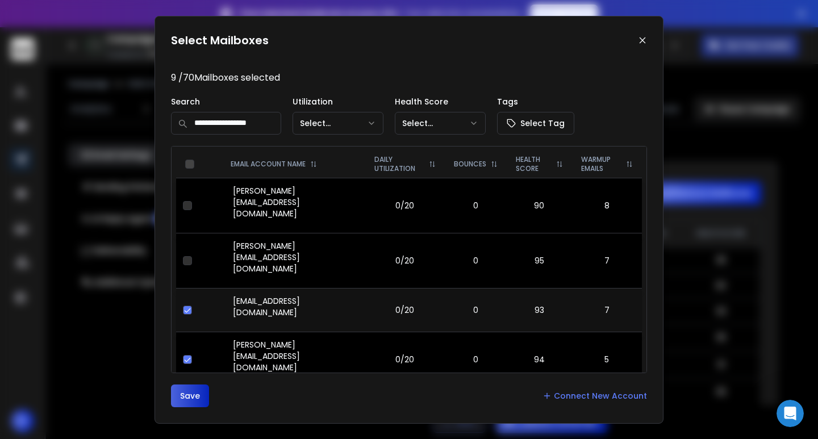
click at [187, 306] on button "button" at bounding box center [187, 310] width 9 height 9
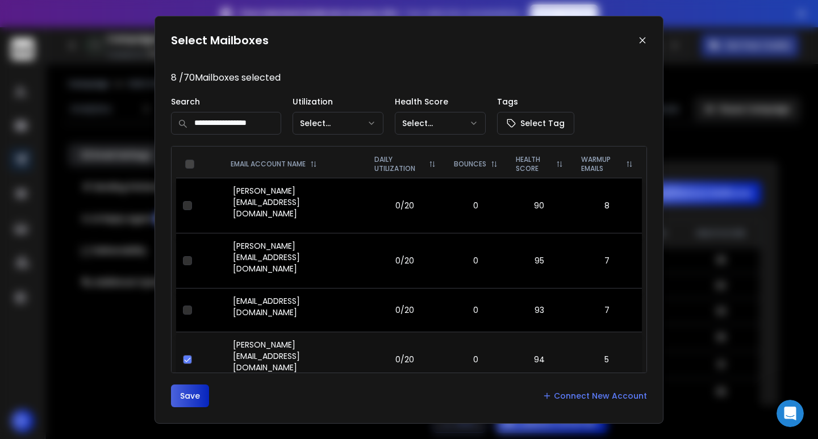
drag, startPoint x: 183, startPoint y: 308, endPoint x: 218, endPoint y: 308, distance: 34.1
click at [186, 355] on button "button" at bounding box center [187, 359] width 9 height 9
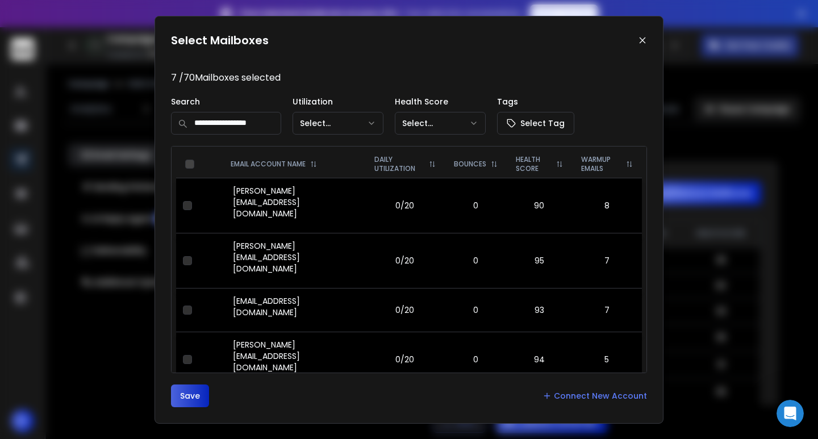
click at [185, 400] on button "Save" at bounding box center [190, 396] width 38 height 23
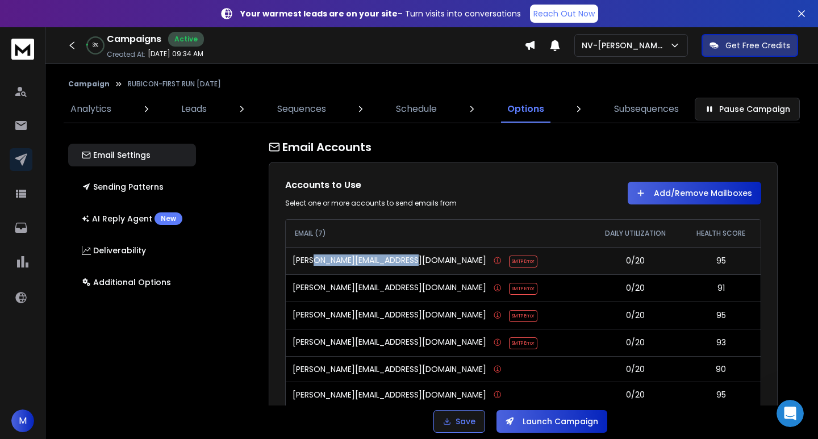
drag, startPoint x: 313, startPoint y: 260, endPoint x: 397, endPoint y: 261, distance: 84.1
click at [397, 261] on p "[PERSON_NAME][EMAIL_ADDRESS][DOMAIN_NAME]" at bounding box center [390, 260] width 194 height 13
copy p "[DOMAIN_NAME]"
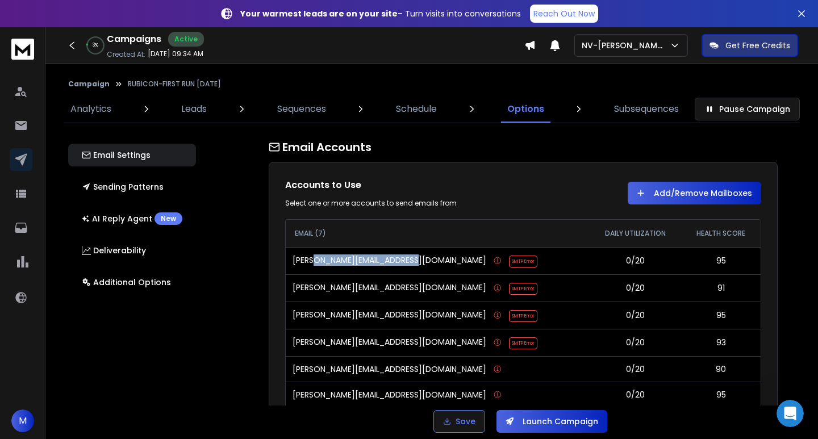
click at [667, 190] on button "Add/Remove Mailboxes" at bounding box center [694, 193] width 133 height 23
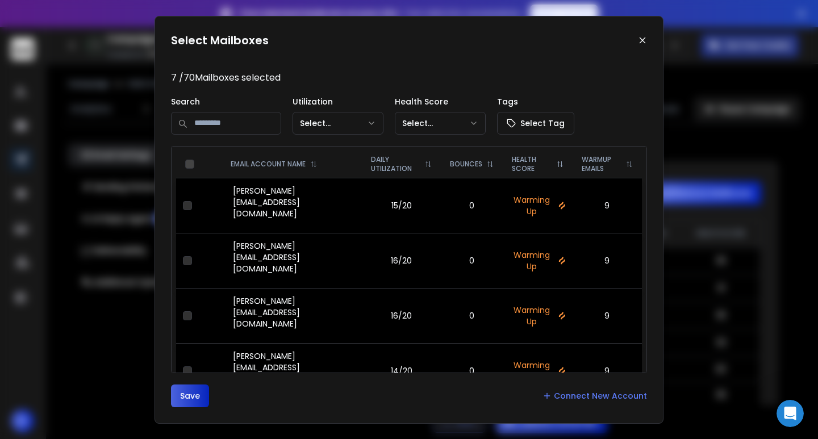
click at [207, 118] on input at bounding box center [226, 123] width 110 height 23
paste input "**********"
type input "**********"
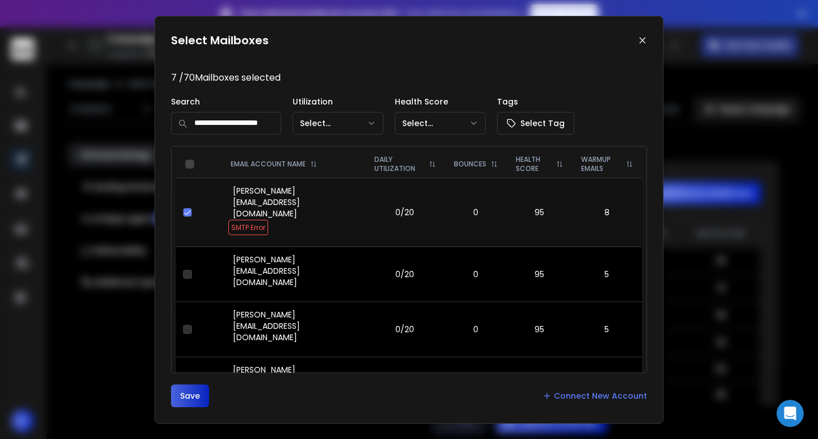
click at [187, 208] on button "button" at bounding box center [187, 212] width 9 height 9
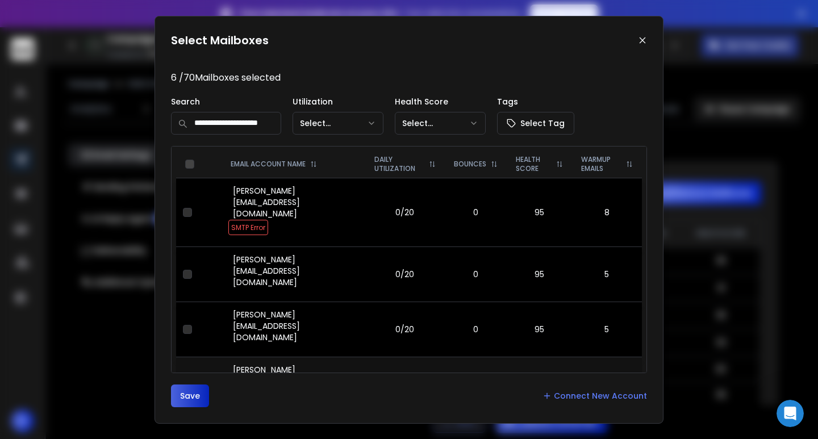
scroll to position [188, 0]
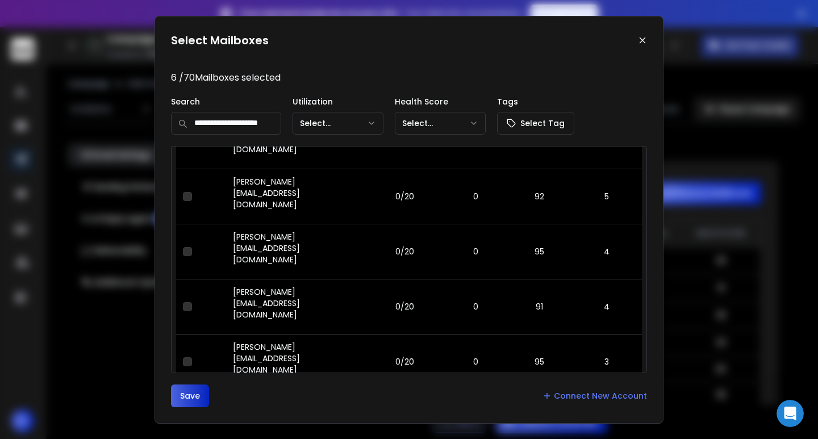
click at [194, 395] on button "Save" at bounding box center [190, 396] width 38 height 23
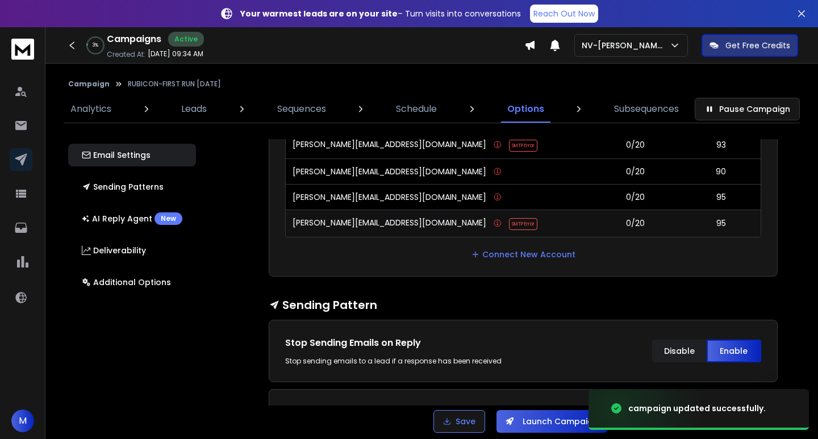
scroll to position [57, 0]
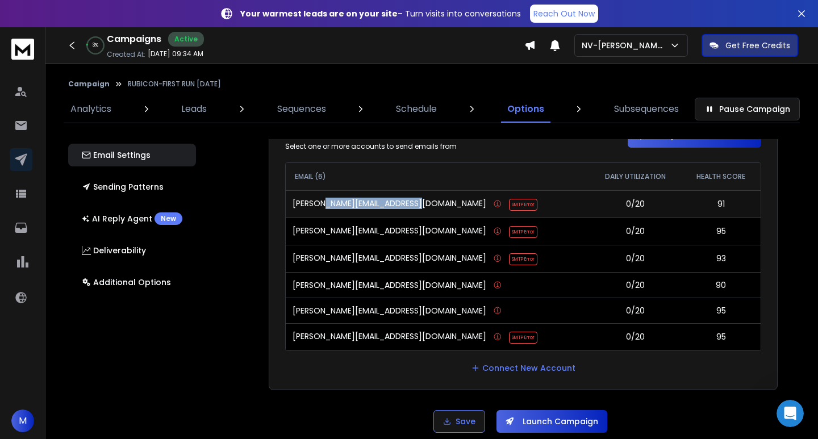
drag, startPoint x: 315, startPoint y: 202, endPoint x: 398, endPoint y: 197, distance: 83.1
click at [398, 197] on td "[PERSON_NAME][EMAIL_ADDRESS][DOMAIN_NAME] SMTP Error" at bounding box center [437, 203] width 303 height 27
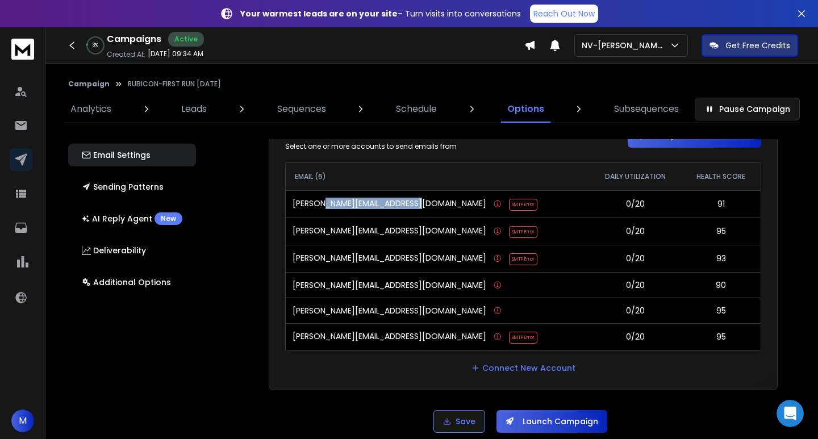
scroll to position [0, 0]
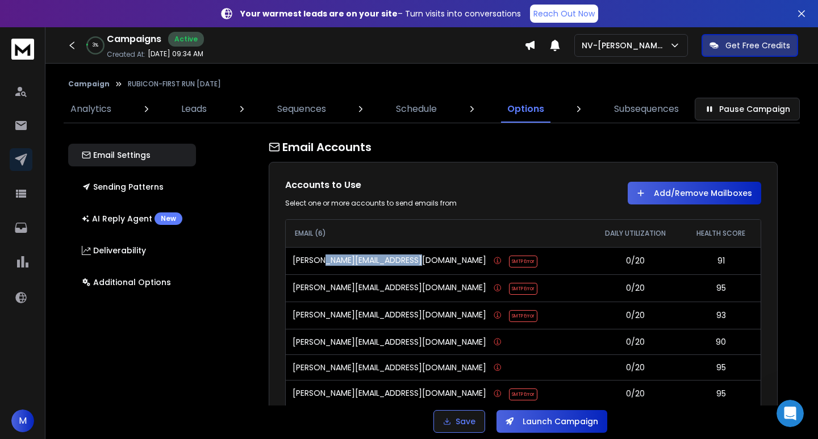
click at [676, 190] on button "Add/Remove Mailboxes" at bounding box center [694, 193] width 133 height 23
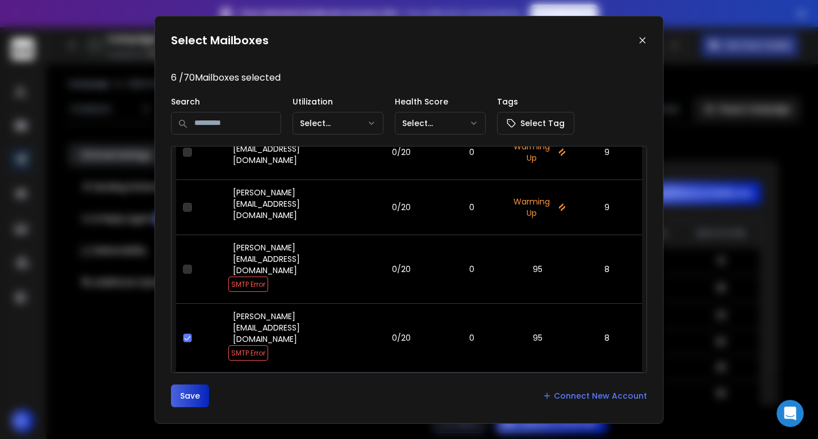
scroll to position [852, 0]
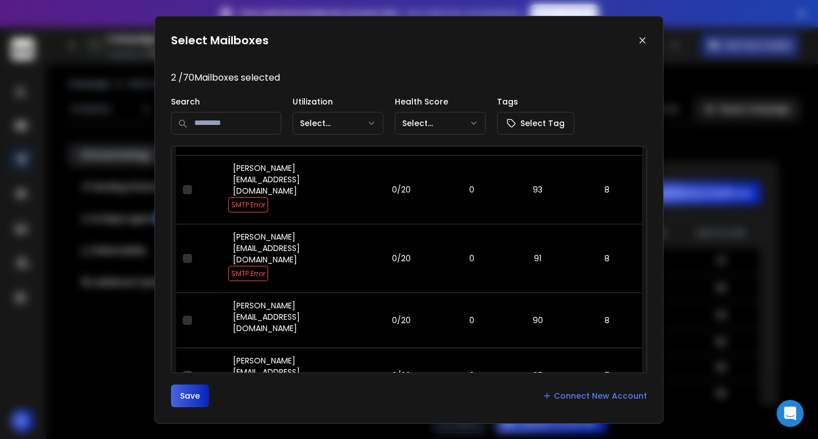
scroll to position [1079, 0]
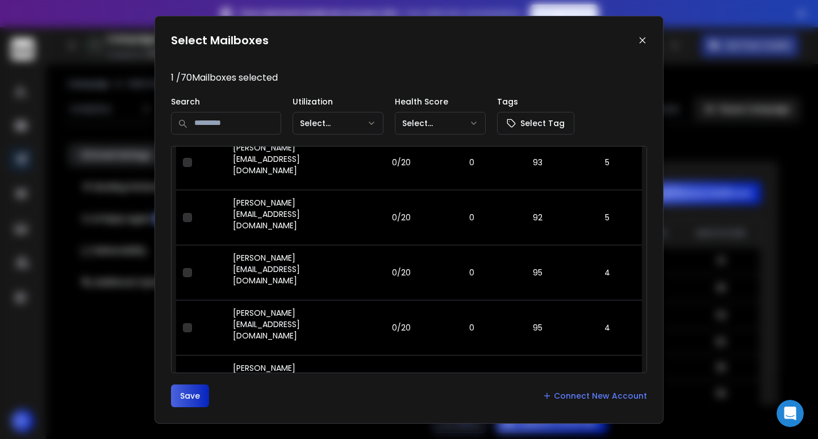
scroll to position [2440, 0]
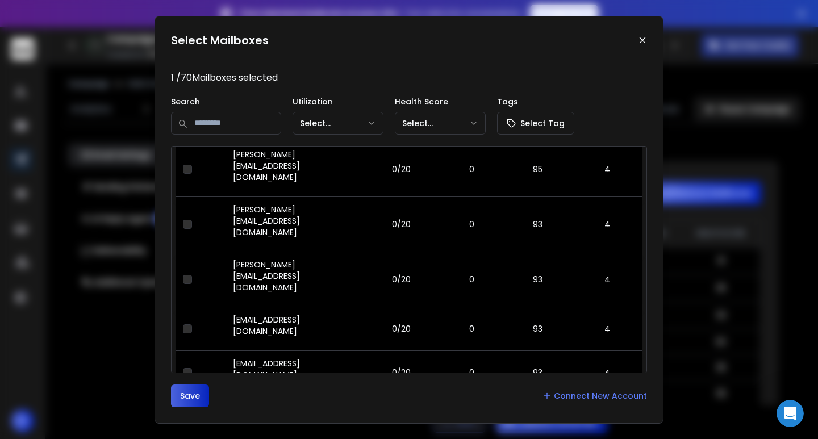
click at [196, 398] on button "Save" at bounding box center [190, 396] width 38 height 23
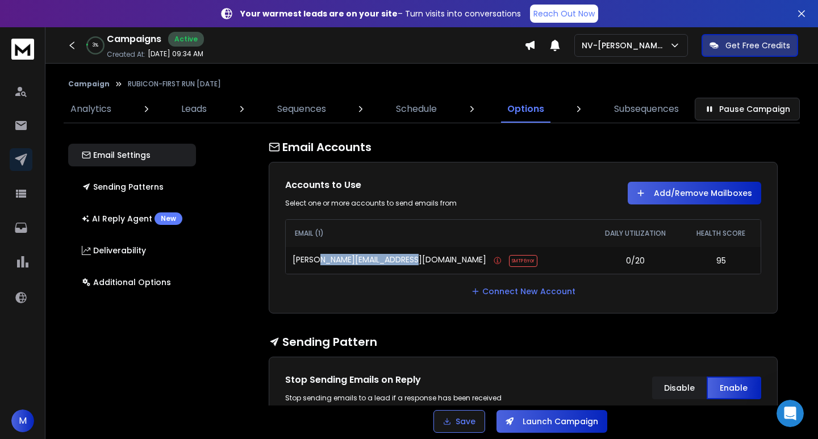
drag, startPoint x: 315, startPoint y: 256, endPoint x: 396, endPoint y: 254, distance: 81.3
click at [396, 254] on p "[PERSON_NAME][EMAIL_ADDRESS][DOMAIN_NAME]" at bounding box center [390, 260] width 194 height 13
copy p "[DOMAIN_NAME]"
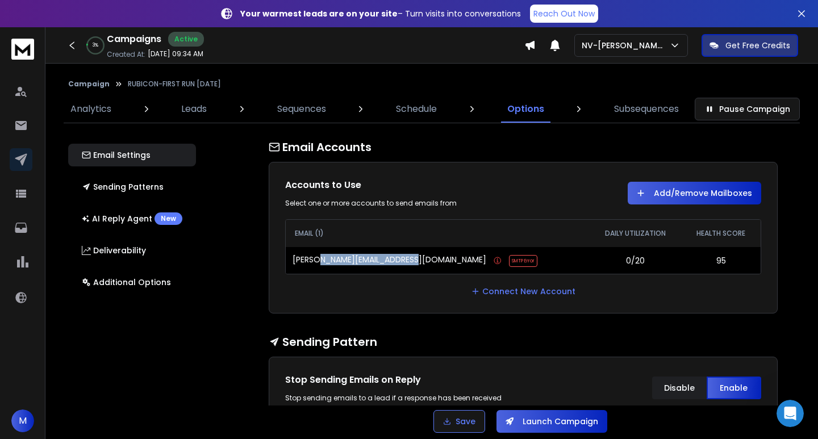
click at [675, 197] on button "Add/Remove Mailboxes" at bounding box center [694, 193] width 133 height 23
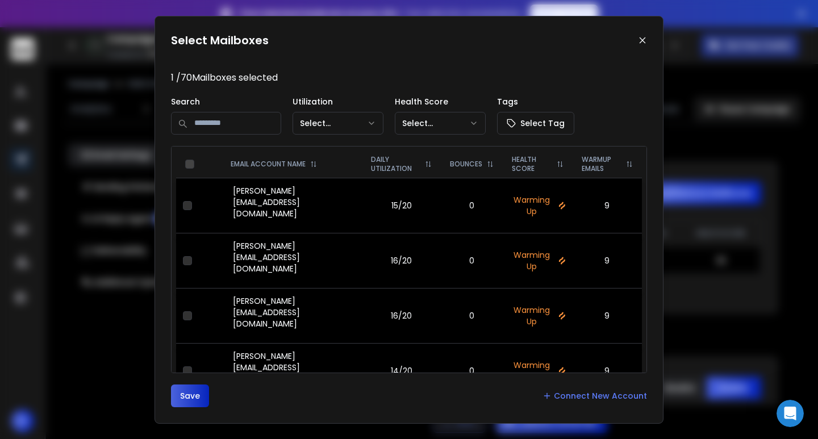
click at [210, 119] on input at bounding box center [226, 123] width 110 height 23
paste input "**********"
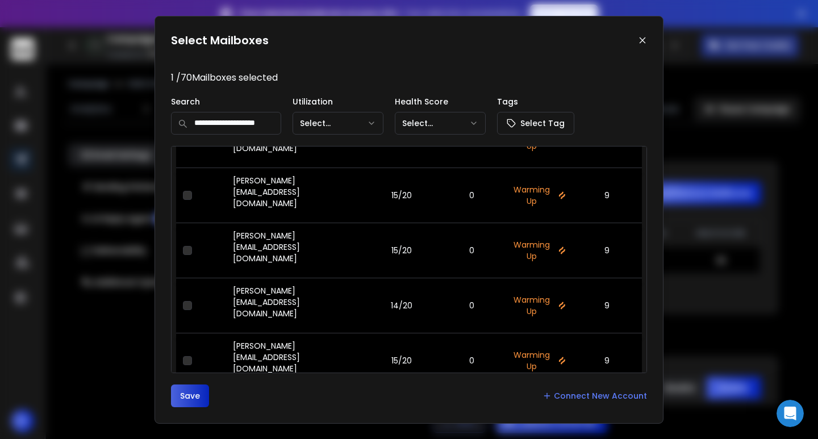
scroll to position [0, 0]
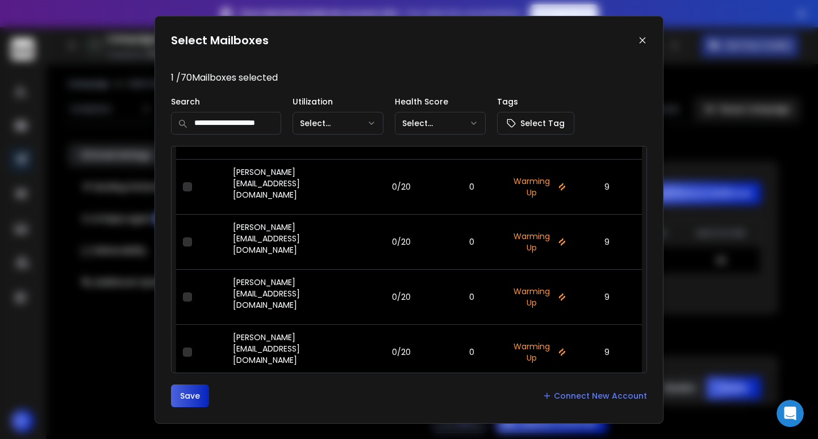
type input "**********"
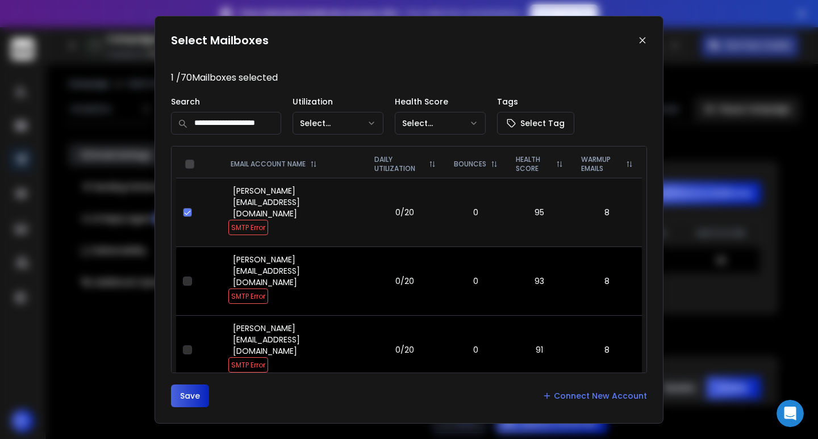
click at [190, 208] on button "button" at bounding box center [187, 212] width 9 height 9
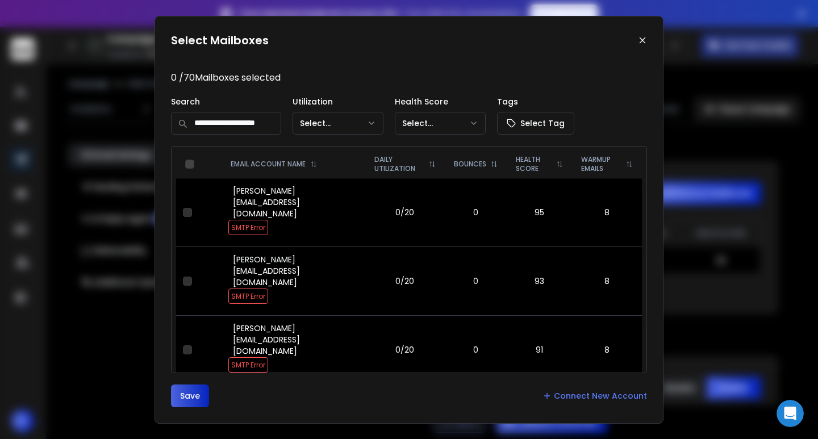
click at [187, 396] on button "Save" at bounding box center [190, 396] width 38 height 23
click at [191, 398] on button "Save" at bounding box center [190, 396] width 38 height 23
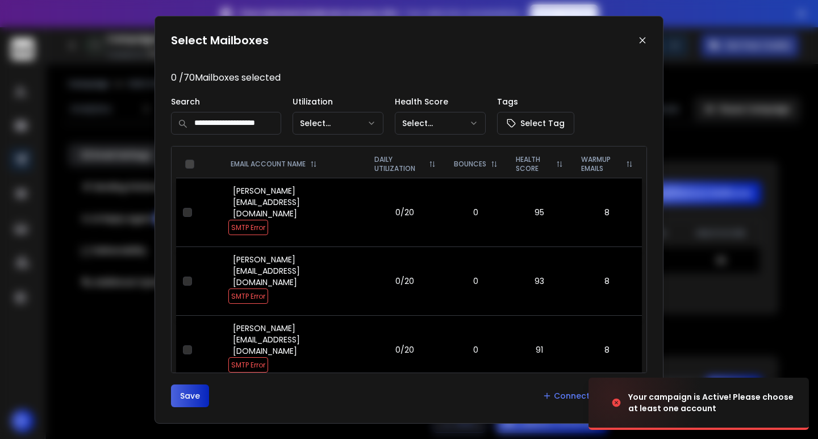
click at [646, 38] on icon at bounding box center [642, 40] width 9 height 9
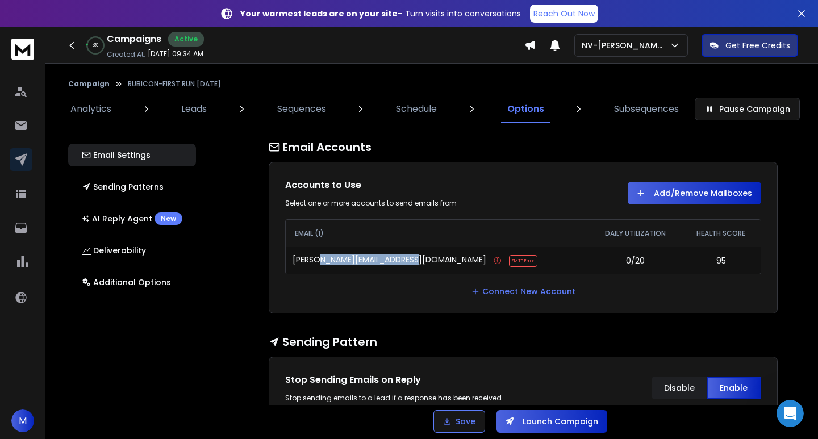
drag, startPoint x: 315, startPoint y: 261, endPoint x: 398, endPoint y: 257, distance: 83.6
click at [398, 257] on div "[PERSON_NAME][EMAIL_ADDRESS][DOMAIN_NAME] SMTP Error" at bounding box center [438, 260] width 290 height 13
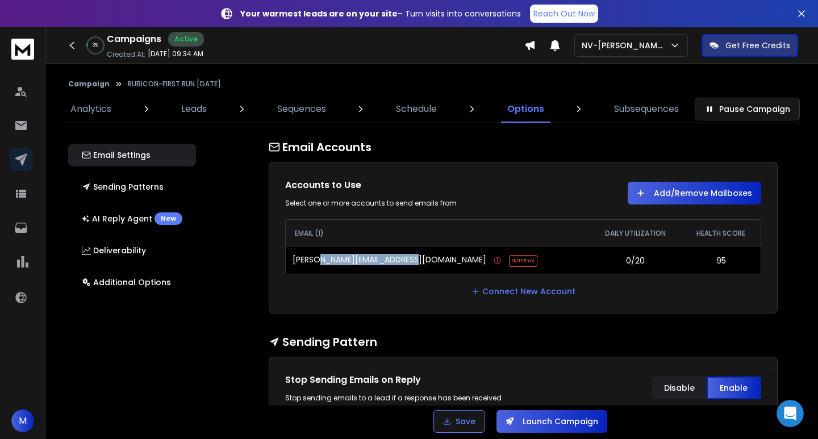
copy p "[DOMAIN_NAME]"
click at [654, 187] on button "Add/Remove Mailboxes" at bounding box center [694, 193] width 133 height 23
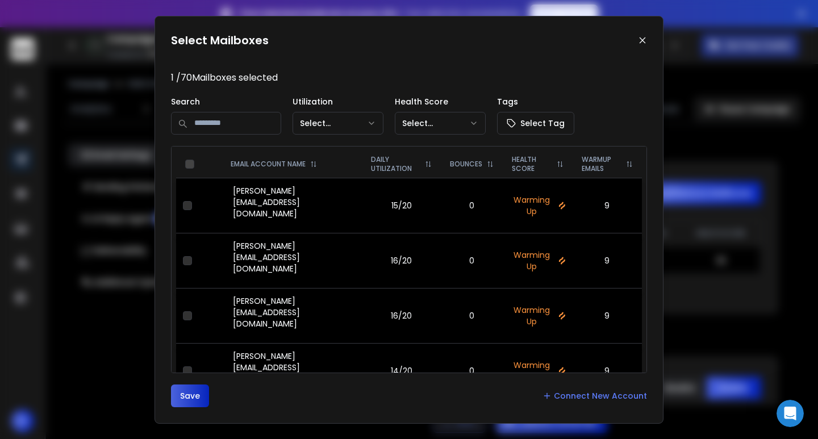
click at [224, 126] on input at bounding box center [226, 123] width 110 height 23
paste input "**********"
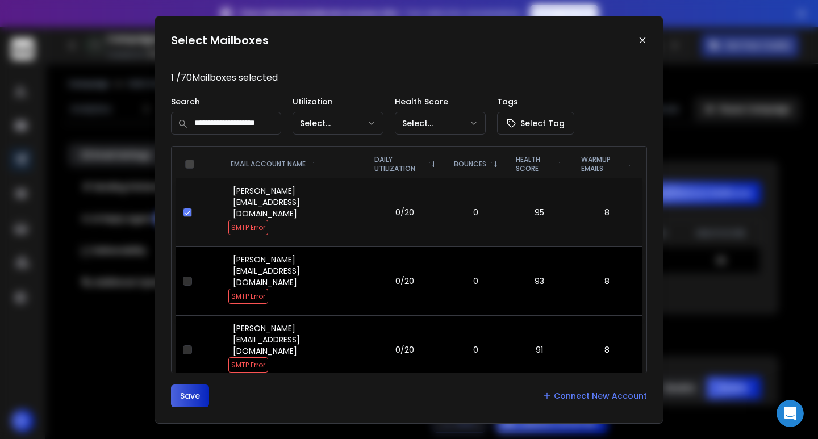
click at [185, 208] on button "button" at bounding box center [187, 212] width 9 height 9
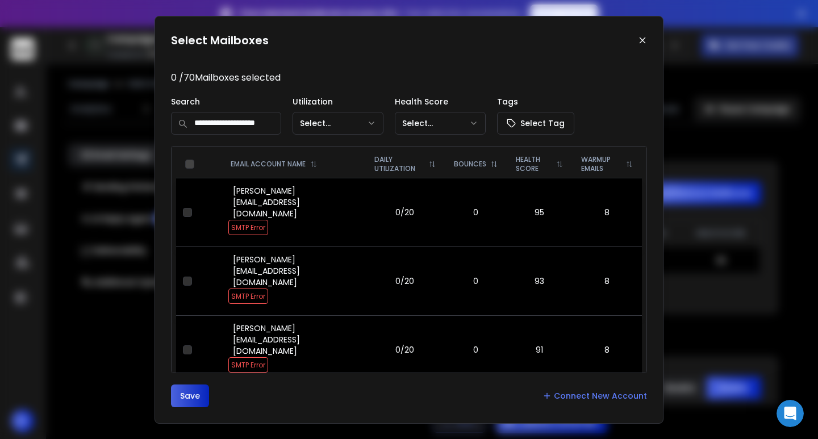
click at [244, 124] on input "**********" at bounding box center [226, 123] width 110 height 23
click at [244, 123] on input "**********" at bounding box center [226, 123] width 110 height 23
paste input
type input "**********"
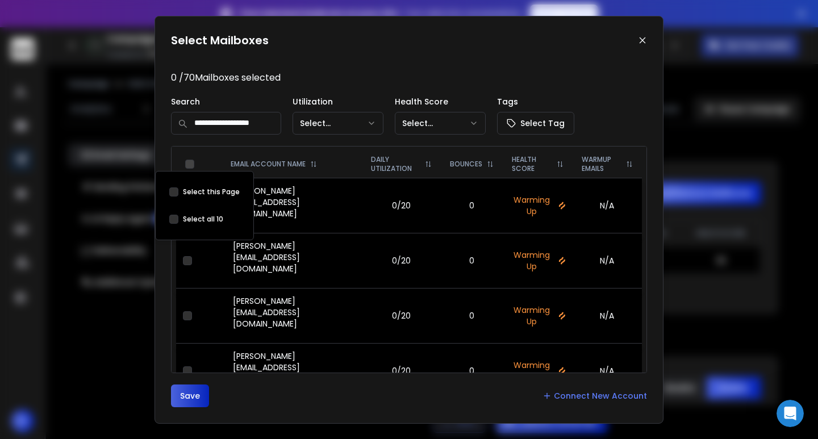
click at [186, 165] on button "Select this Page" at bounding box center [189, 164] width 9 height 9
click at [190, 164] on button "Select this Page" at bounding box center [189, 164] width 9 height 9
click at [190, 164] on button "button" at bounding box center [189, 164] width 9 height 9
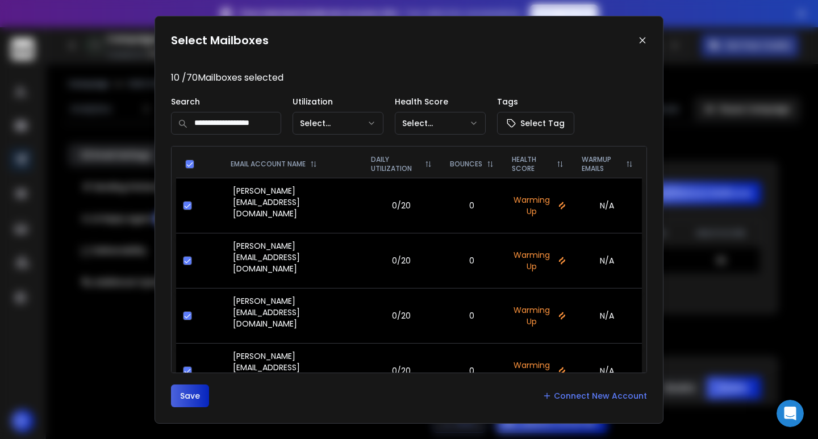
click at [183, 156] on th at bounding box center [198, 164] width 45 height 27
click at [187, 165] on button "Select this Page" at bounding box center [189, 164] width 9 height 9
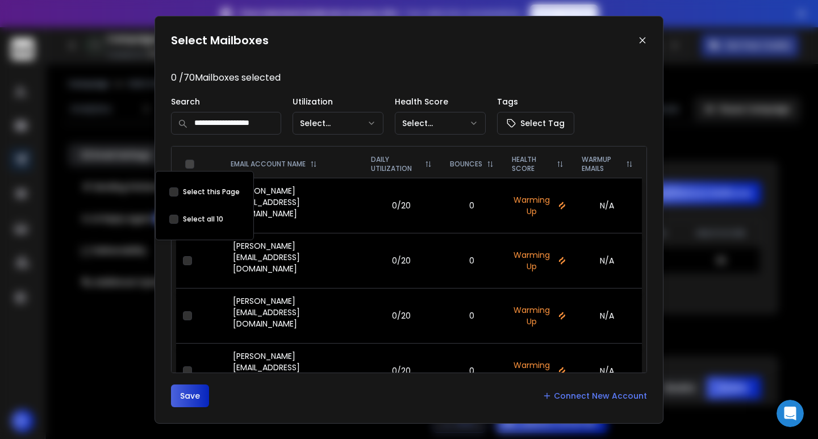
click at [198, 222] on label "Select all 10" at bounding box center [203, 219] width 40 height 9
click at [173, 218] on button "Select this Page" at bounding box center [173, 219] width 9 height 9
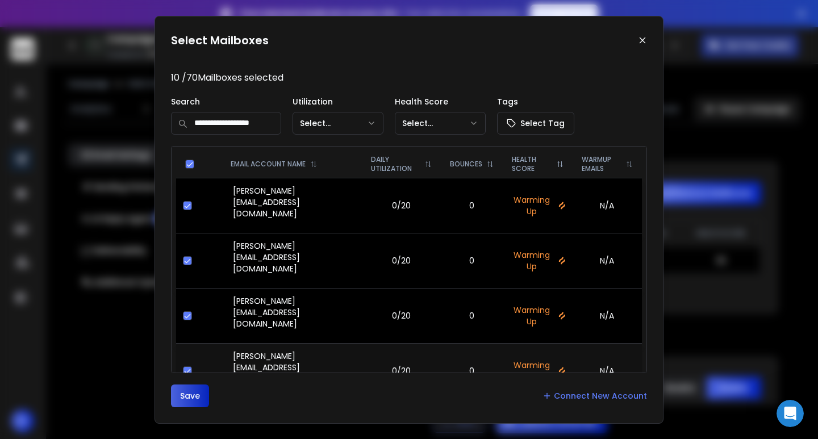
scroll to position [179, 0]
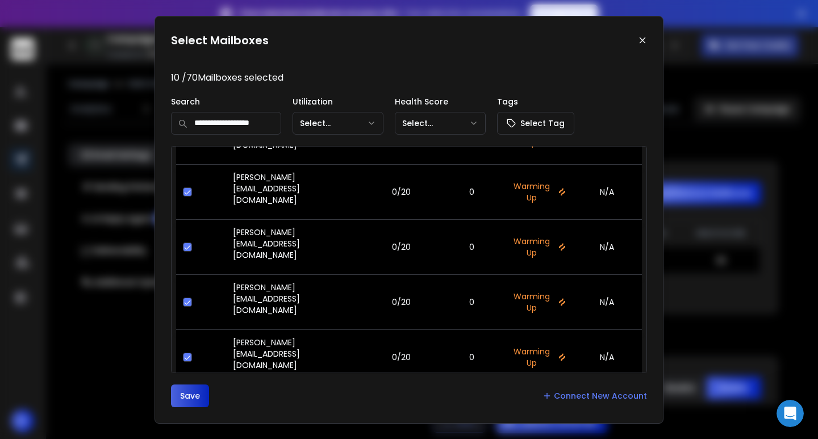
click at [194, 401] on button "Save" at bounding box center [190, 396] width 38 height 23
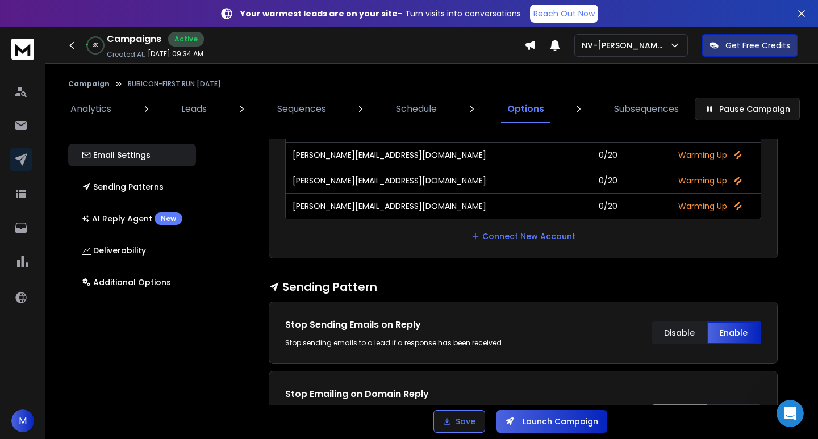
scroll to position [0, 0]
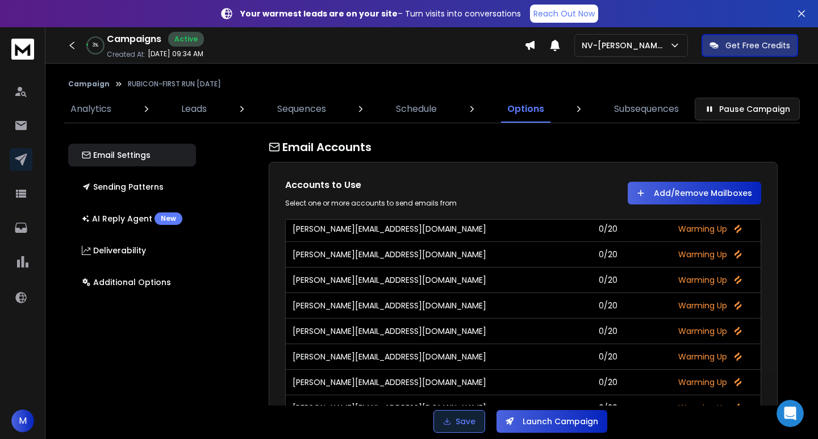
click at [464, 424] on button "Save" at bounding box center [459, 421] width 52 height 23
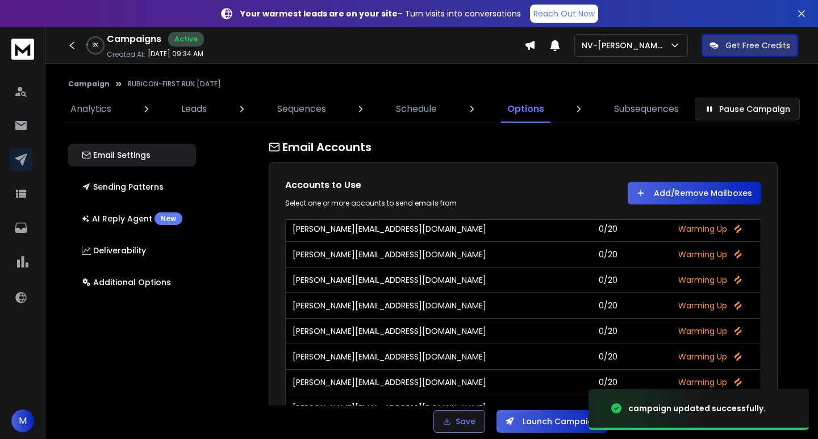
scroll to position [57, 0]
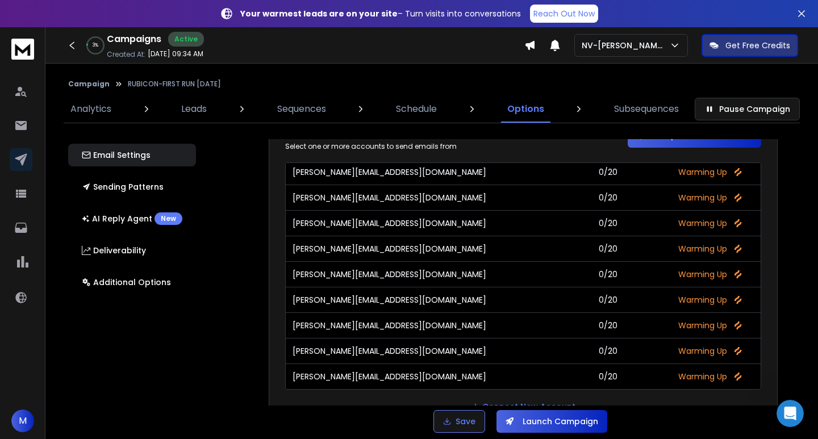
click at [544, 422] on button "Launch Campaign" at bounding box center [551, 421] width 111 height 23
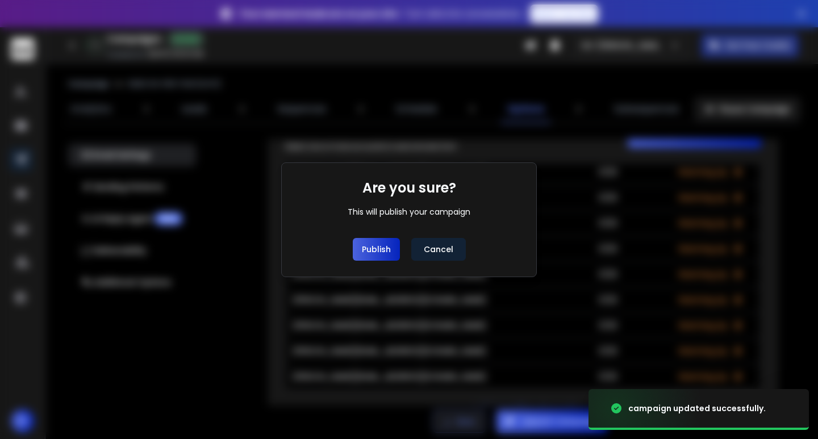
click at [373, 246] on button "Publish" at bounding box center [376, 249] width 47 height 23
